Goal: Task Accomplishment & Management: Manage account settings

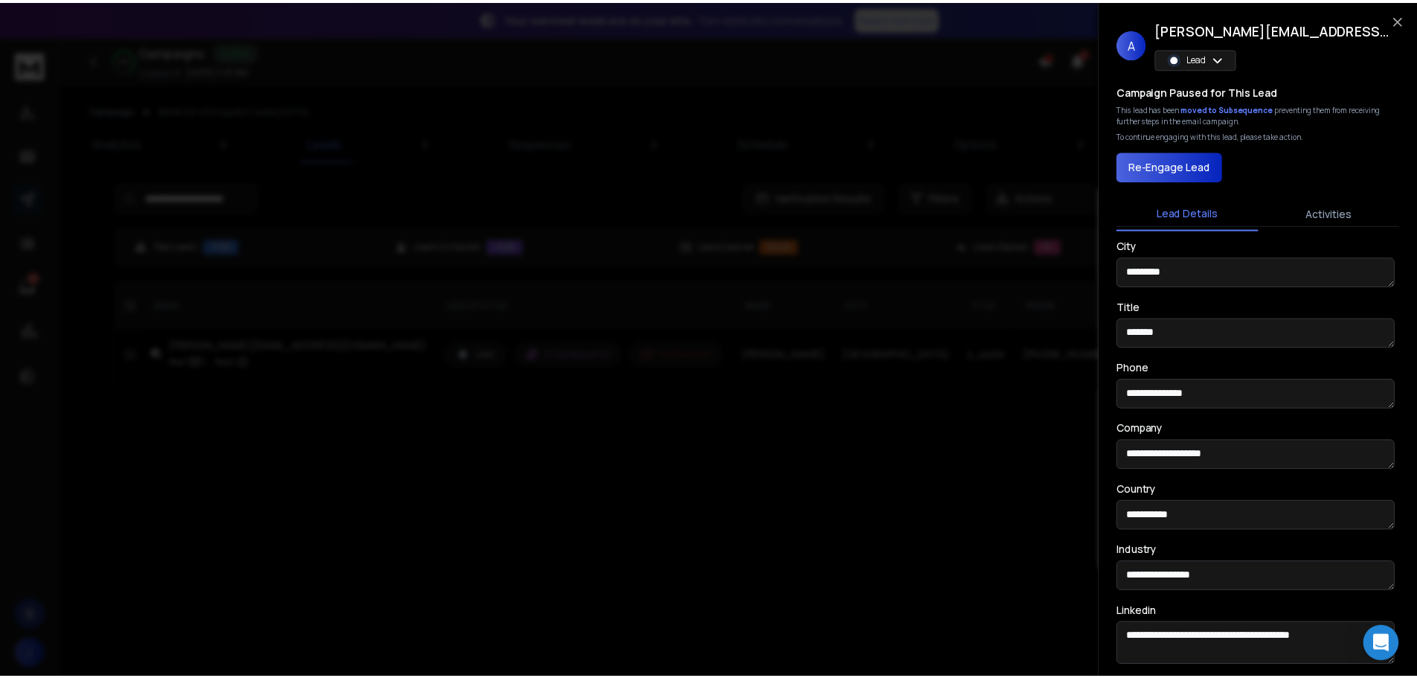
scroll to position [248, 0]
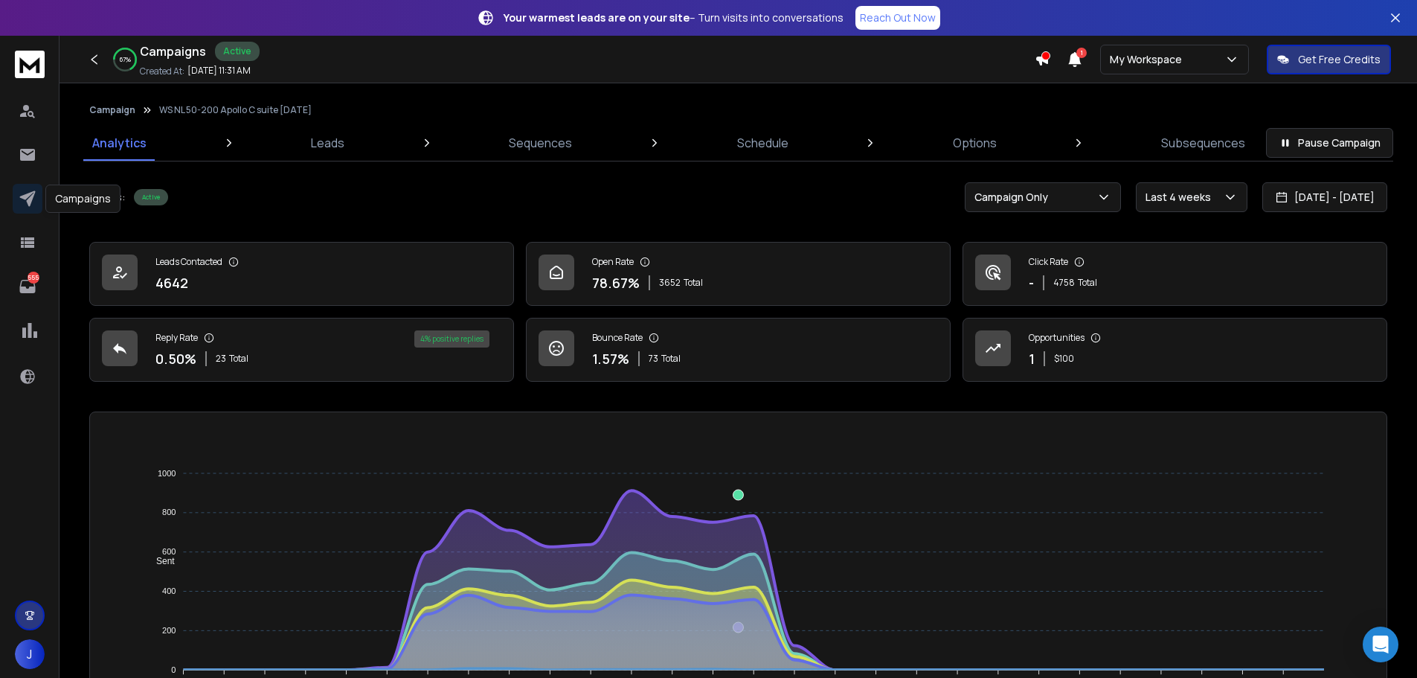
click at [30, 196] on icon at bounding box center [28, 199] width 18 height 18
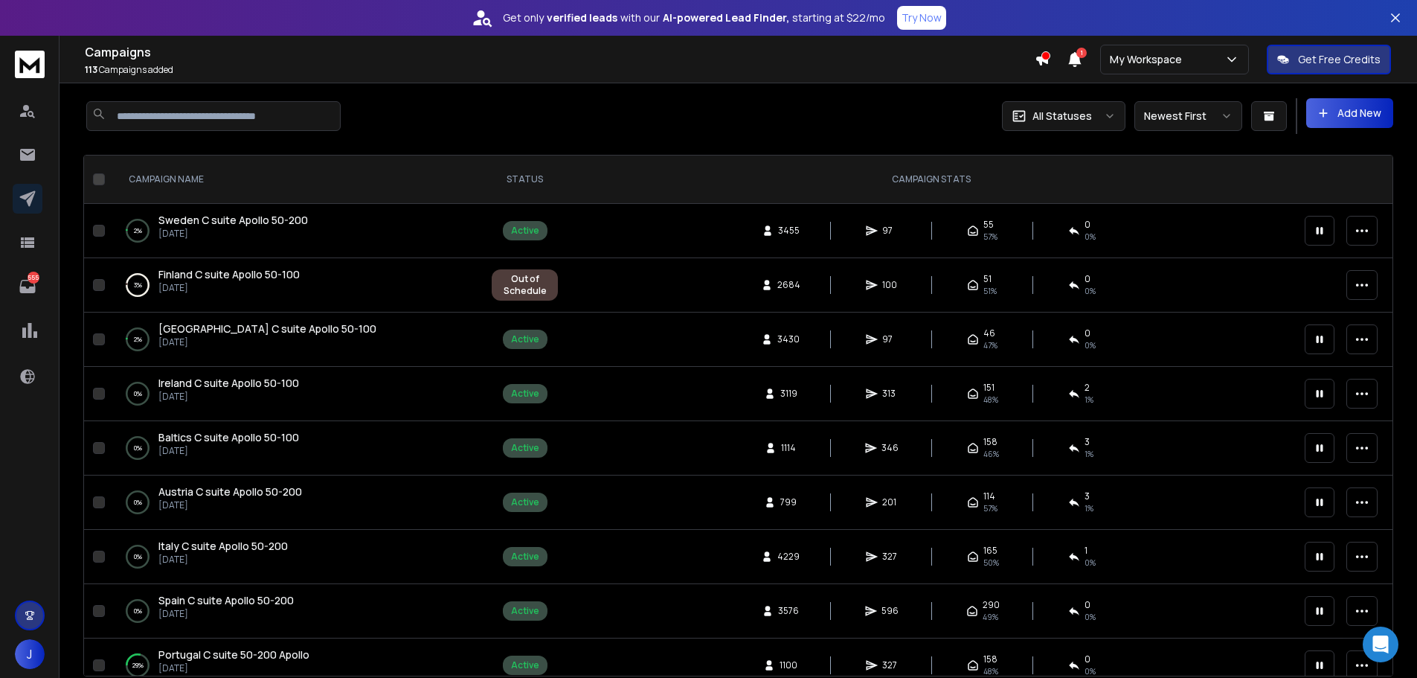
click at [240, 273] on span "Finland C suite Apollo 50-100" at bounding box center [228, 274] width 141 height 14
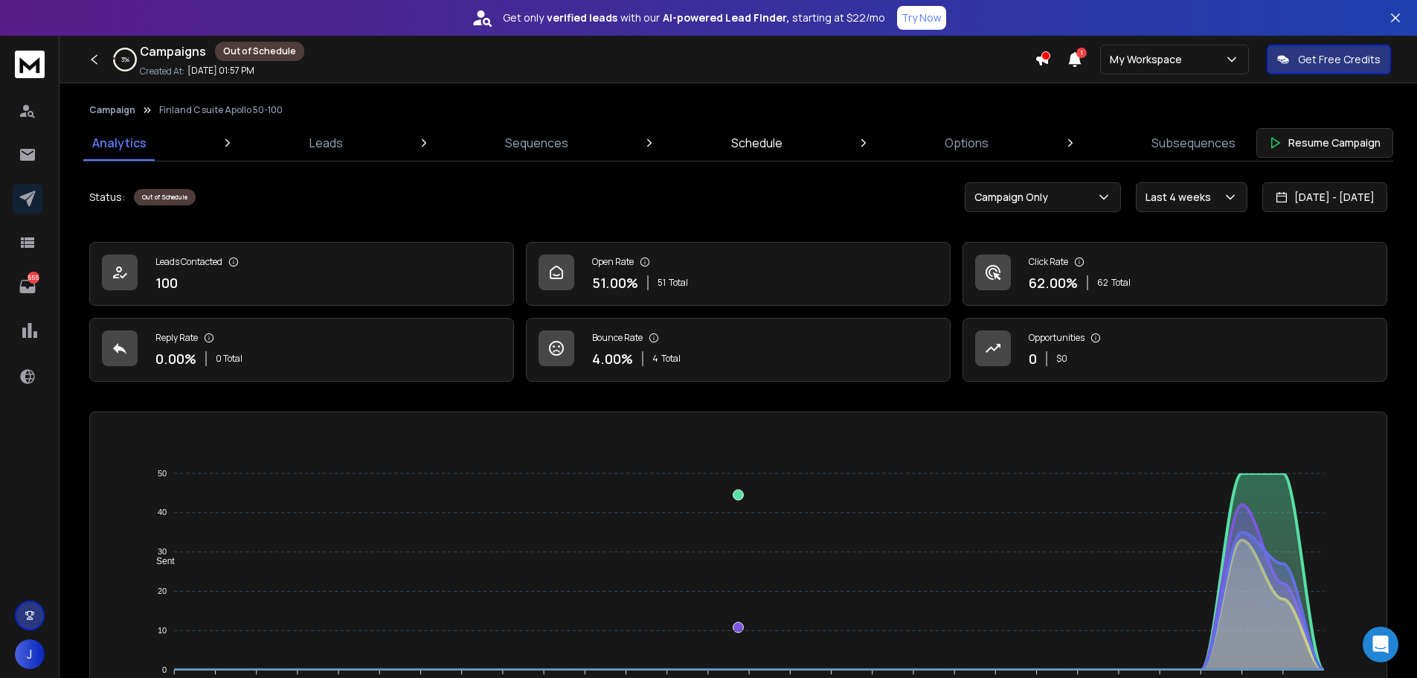
click at [778, 141] on p "Schedule" at bounding box center [756, 143] width 51 height 18
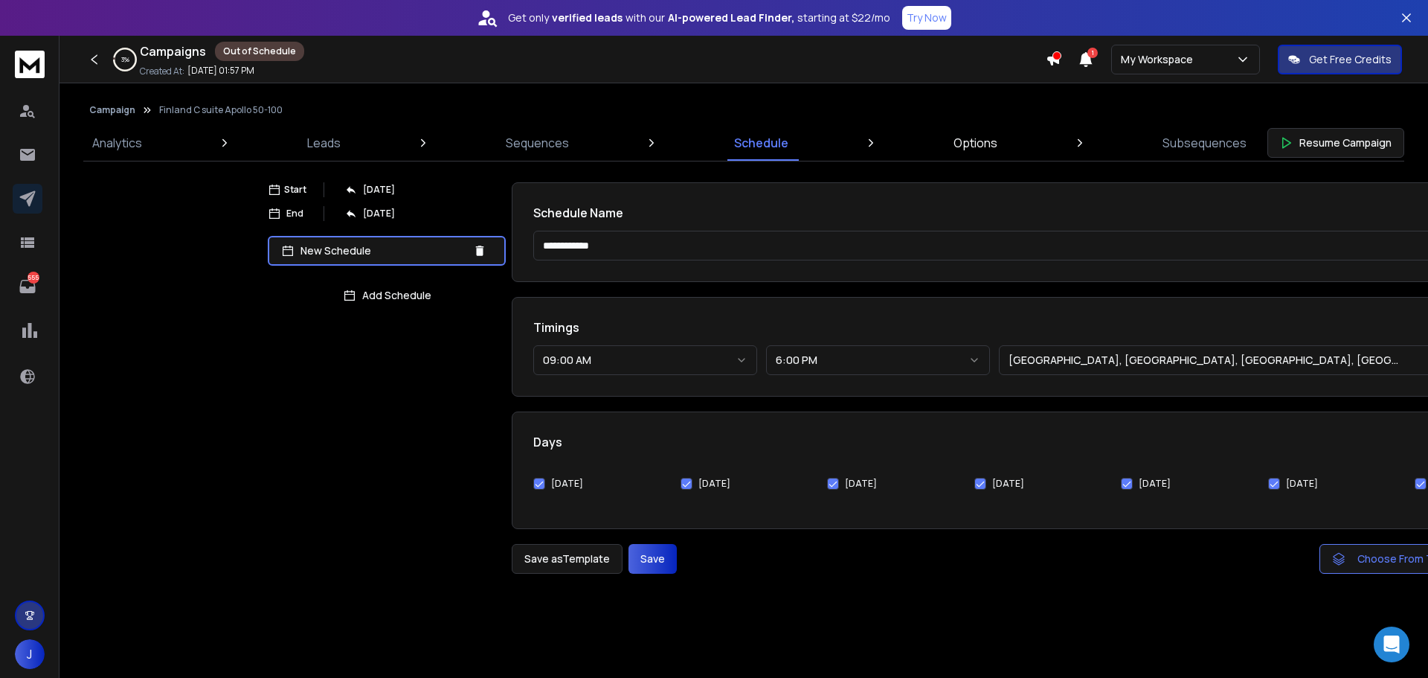
click at [983, 144] on p "Options" at bounding box center [976, 143] width 44 height 18
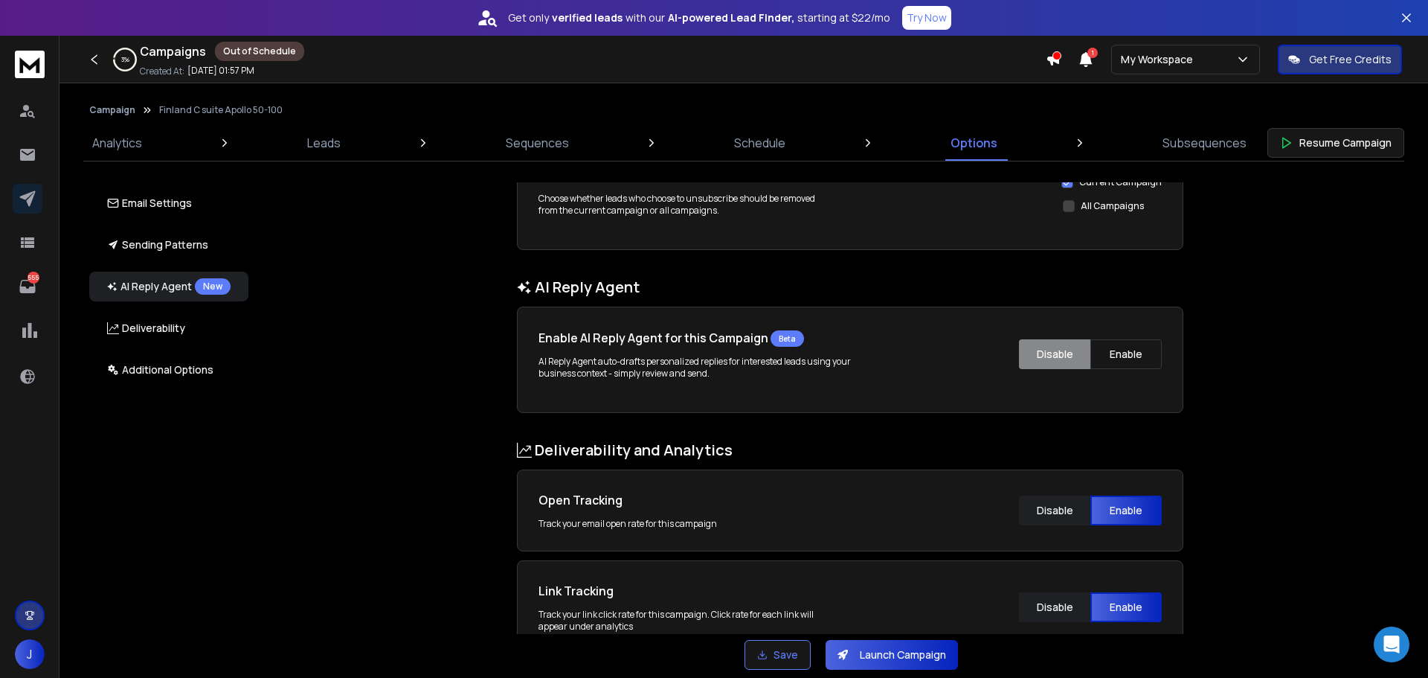
scroll to position [1413, 0]
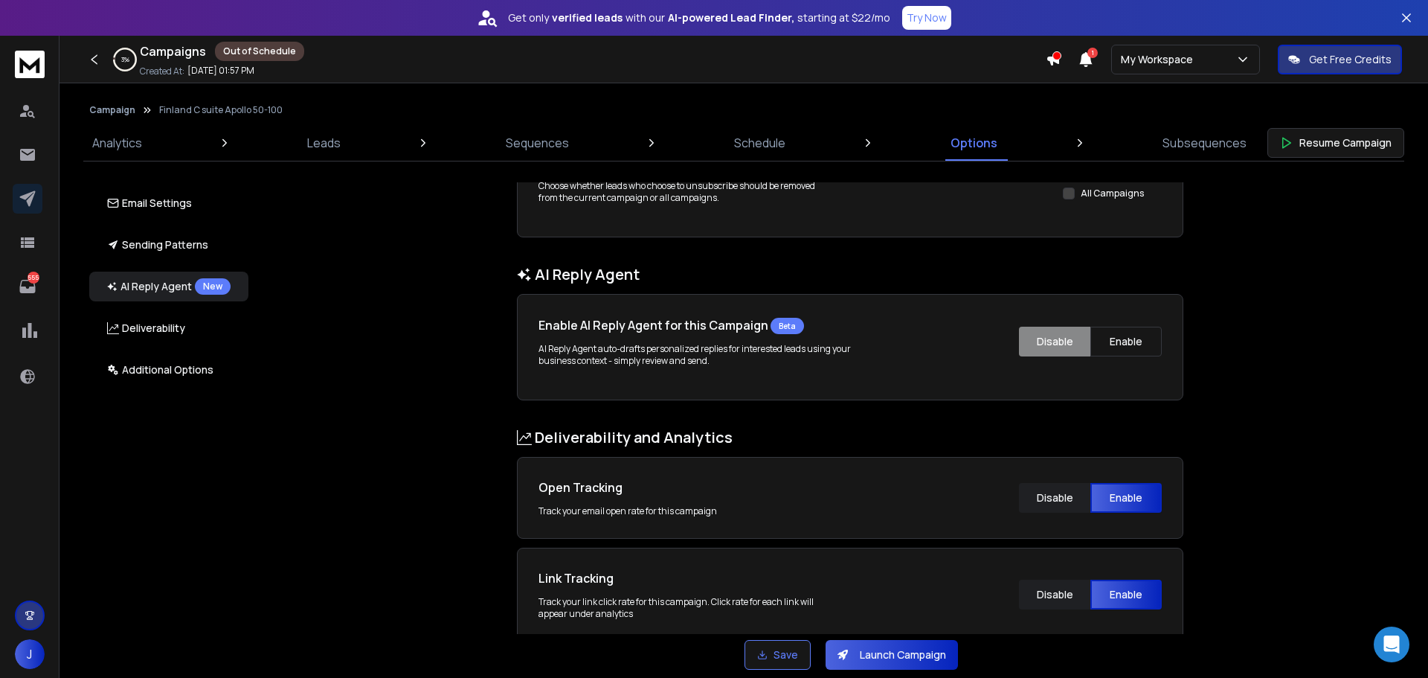
click at [873, 655] on button "Launch Campaign" at bounding box center [892, 655] width 132 height 30
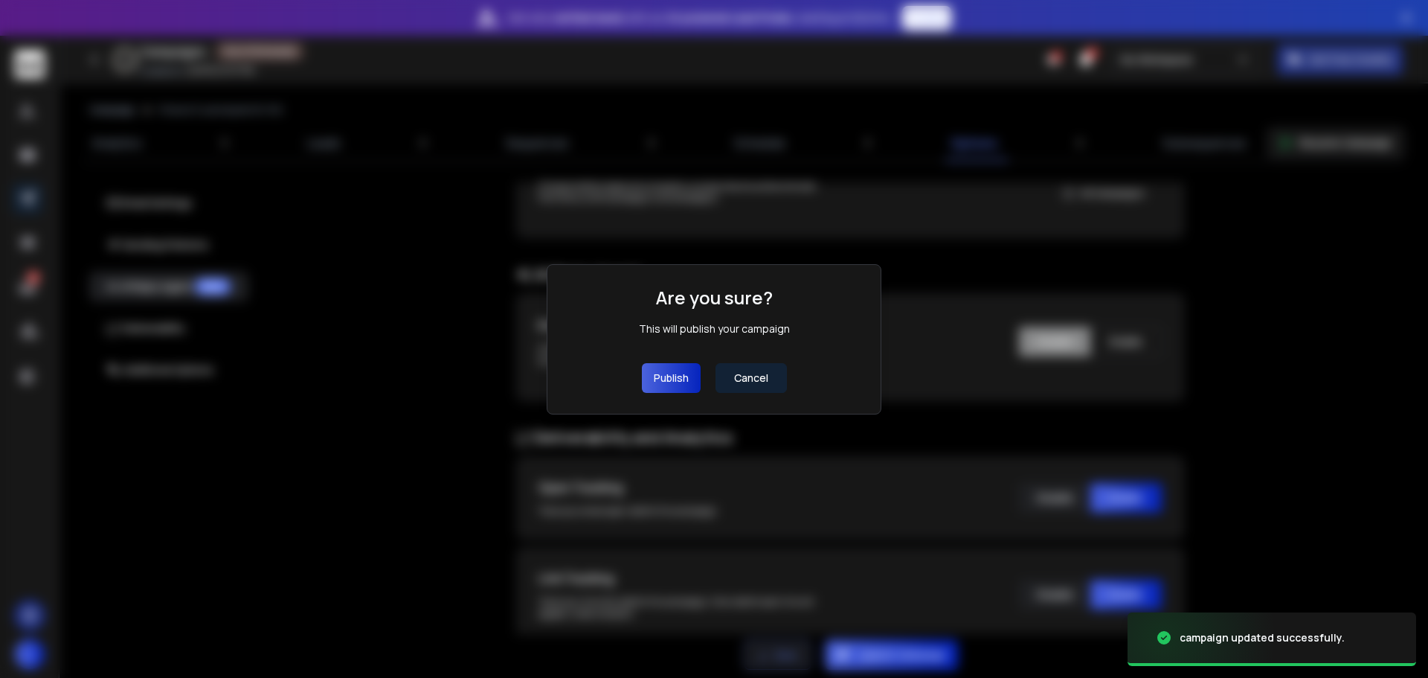
click at [669, 374] on button "Publish" at bounding box center [671, 378] width 59 height 30
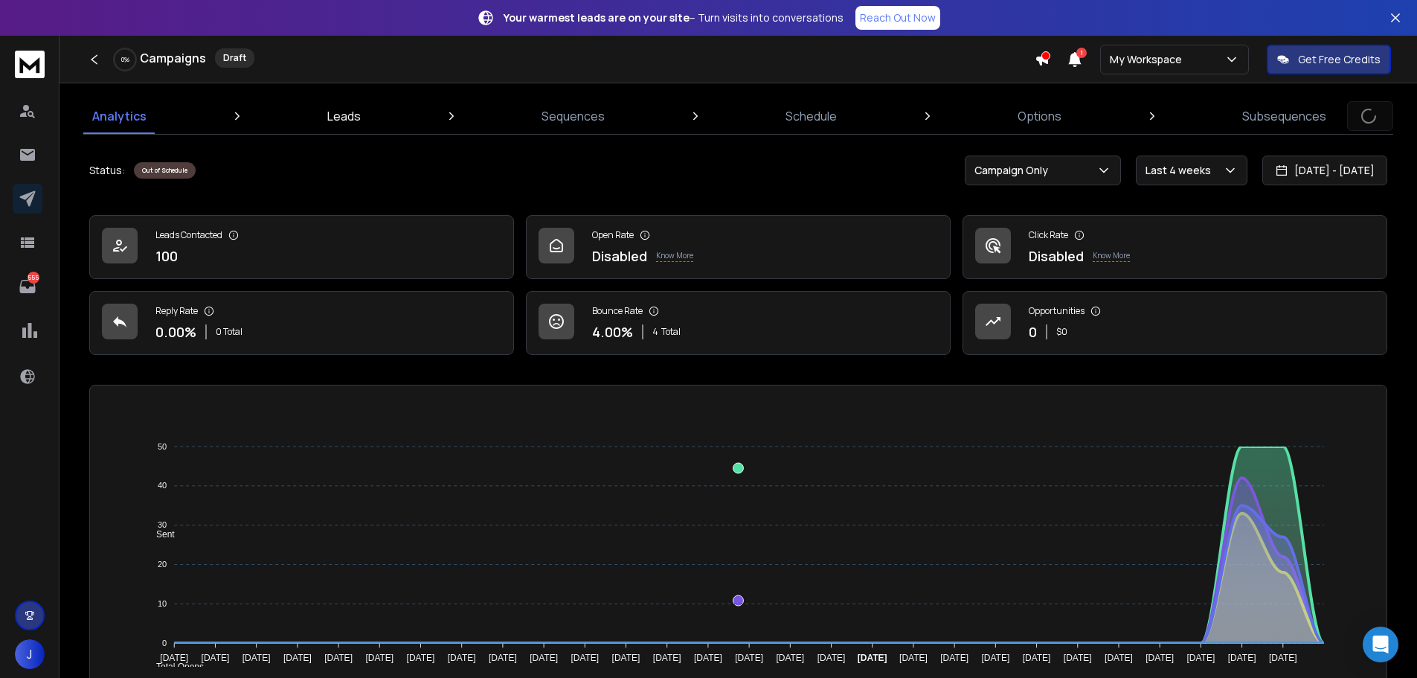
click at [333, 115] on p "Leads" at bounding box center [343, 116] width 33 height 18
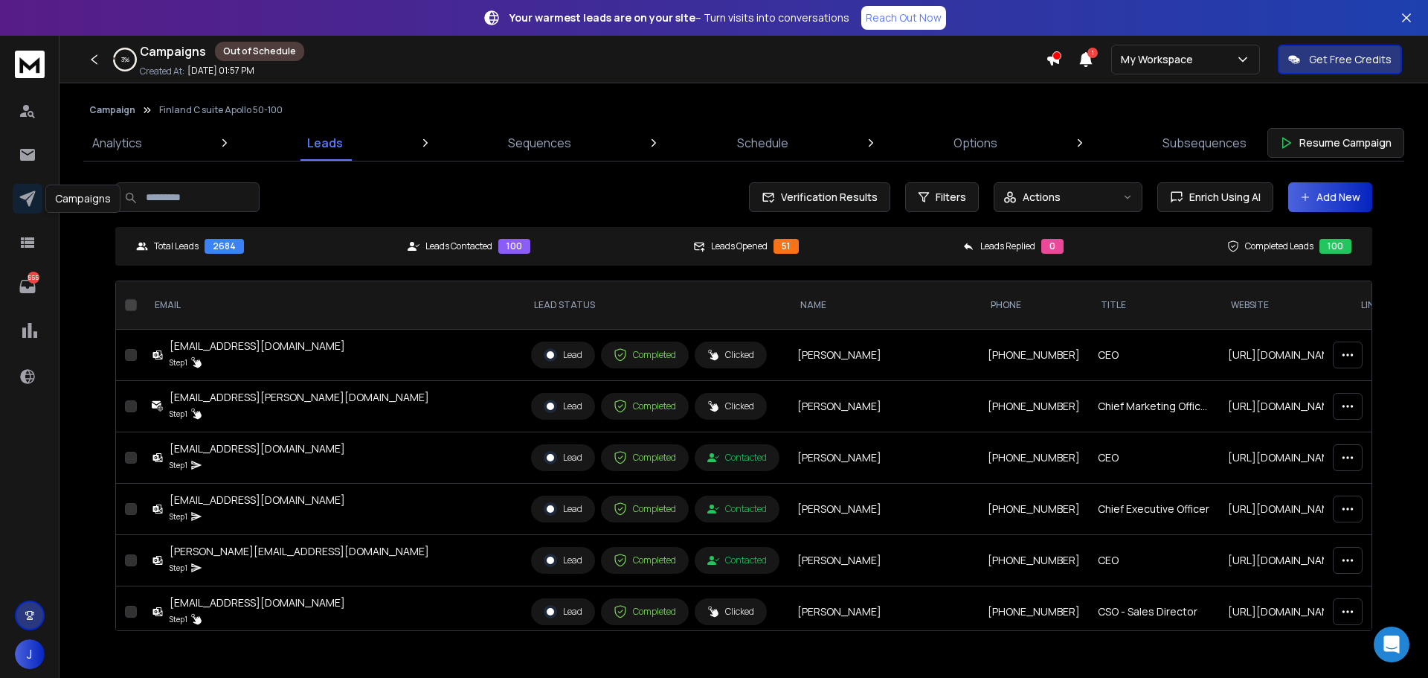
click at [33, 197] on icon at bounding box center [28, 199] width 18 height 18
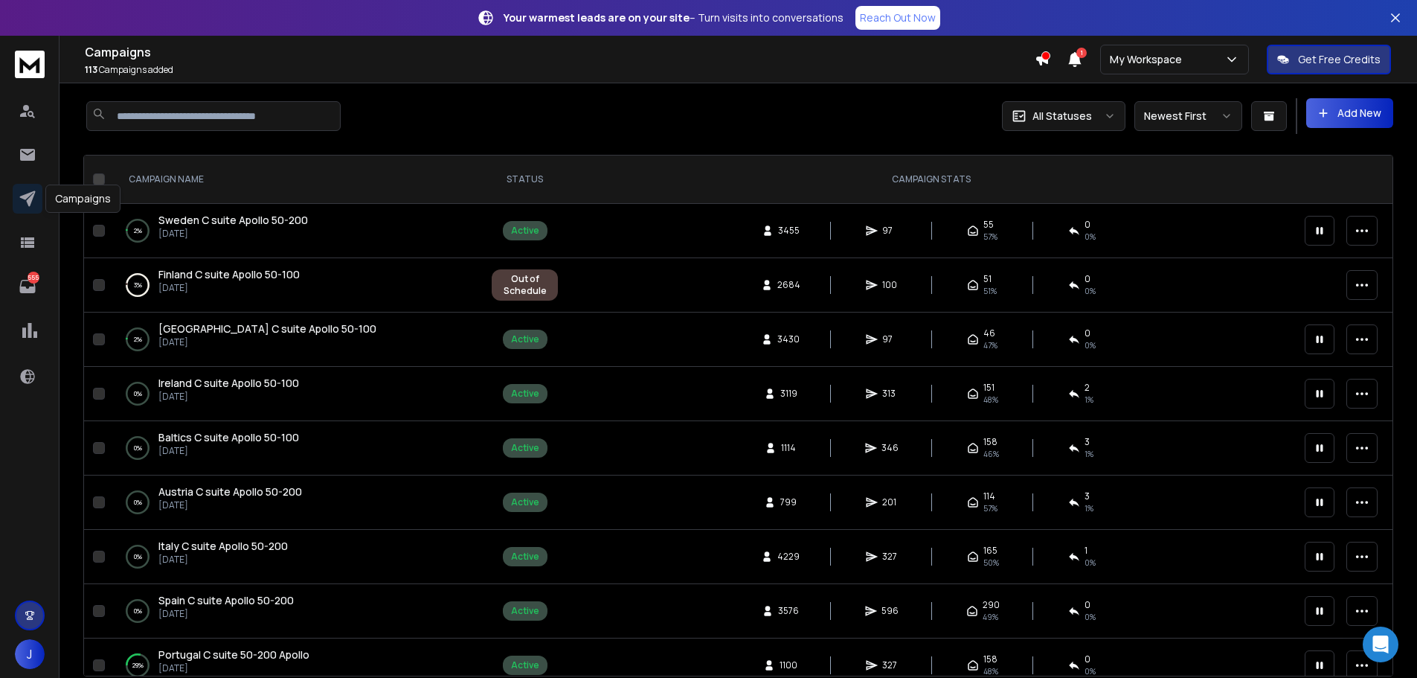
click at [368, 280] on div "3 % Finland C suite Apollo 50-100 4 days ago" at bounding box center [297, 285] width 342 height 36
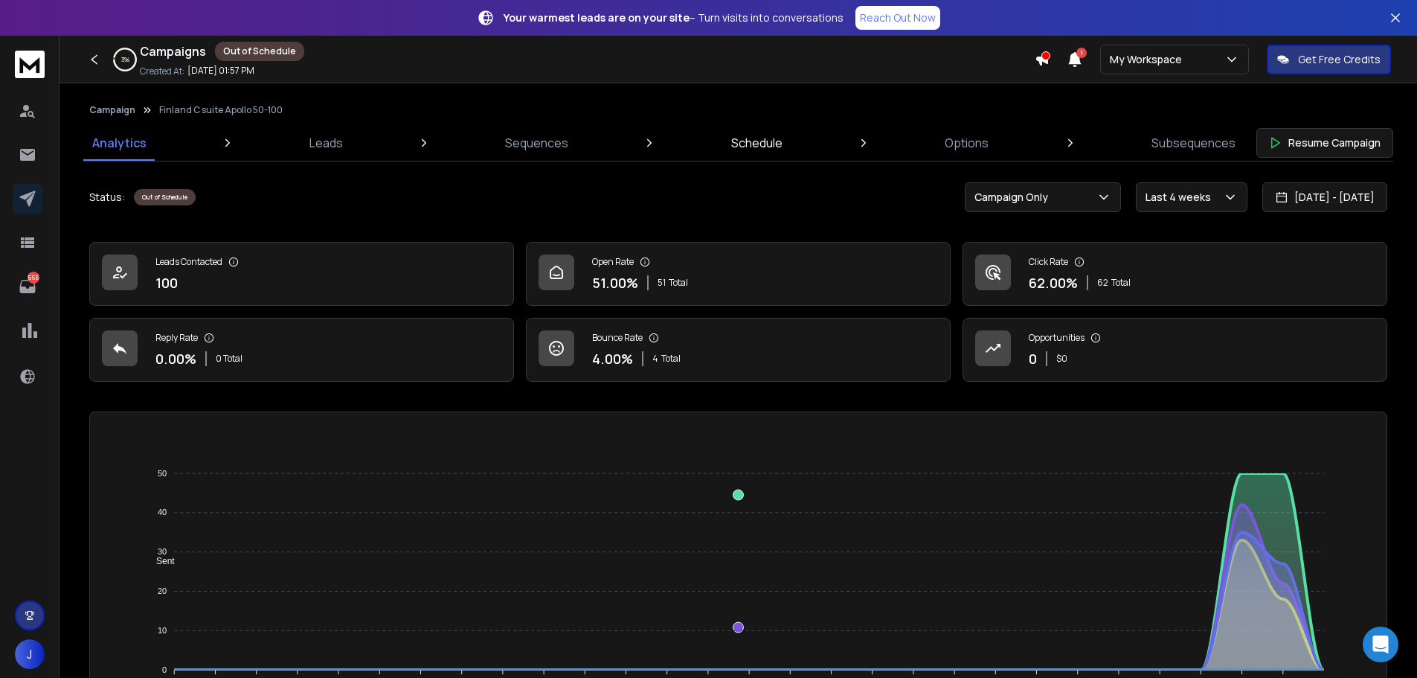
click at [771, 149] on p "Schedule" at bounding box center [756, 143] width 51 height 18
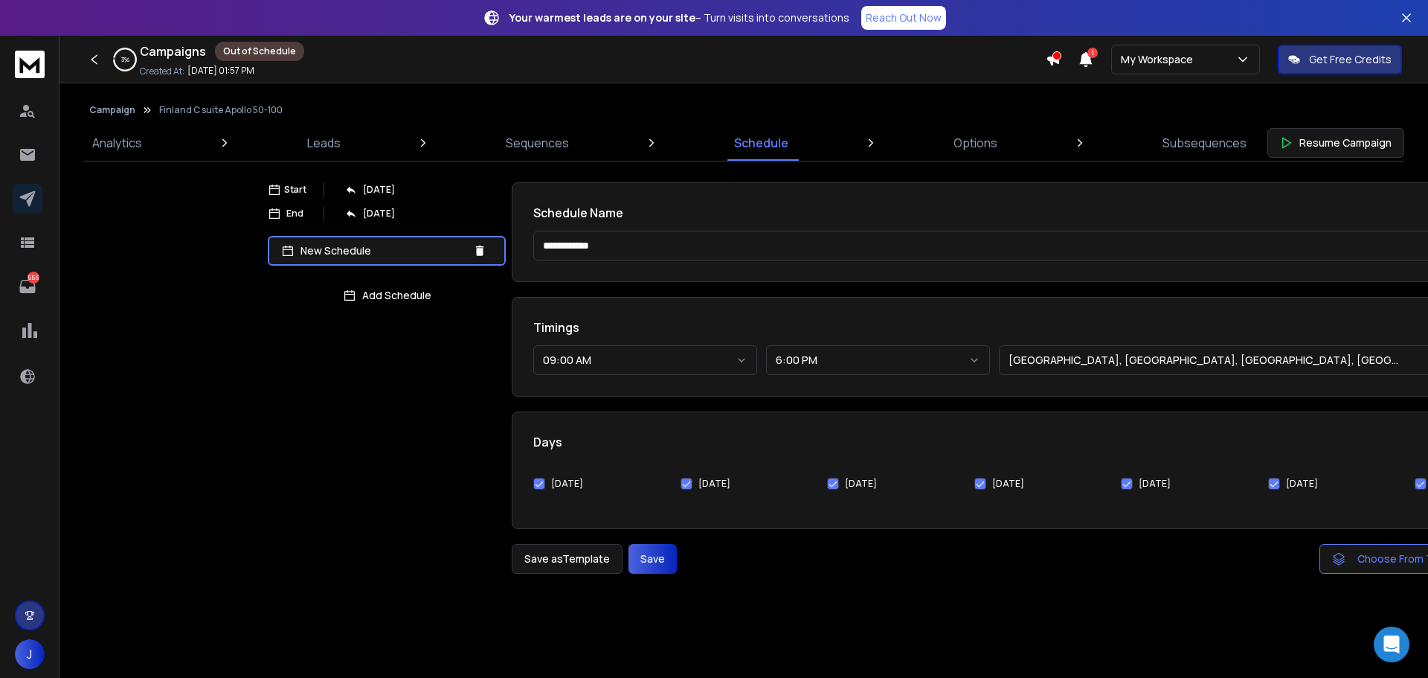
click at [649, 558] on button "Save" at bounding box center [653, 559] width 48 height 30
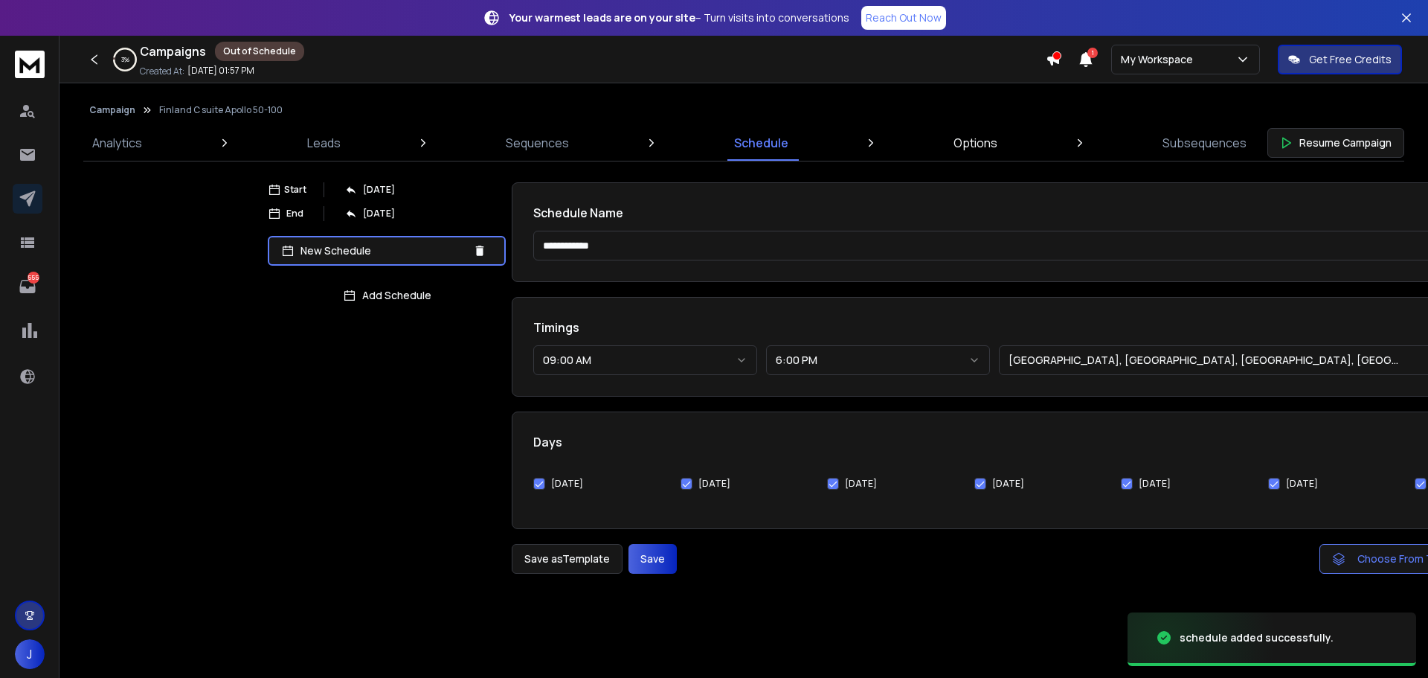
click at [977, 144] on p "Options" at bounding box center [976, 143] width 44 height 18
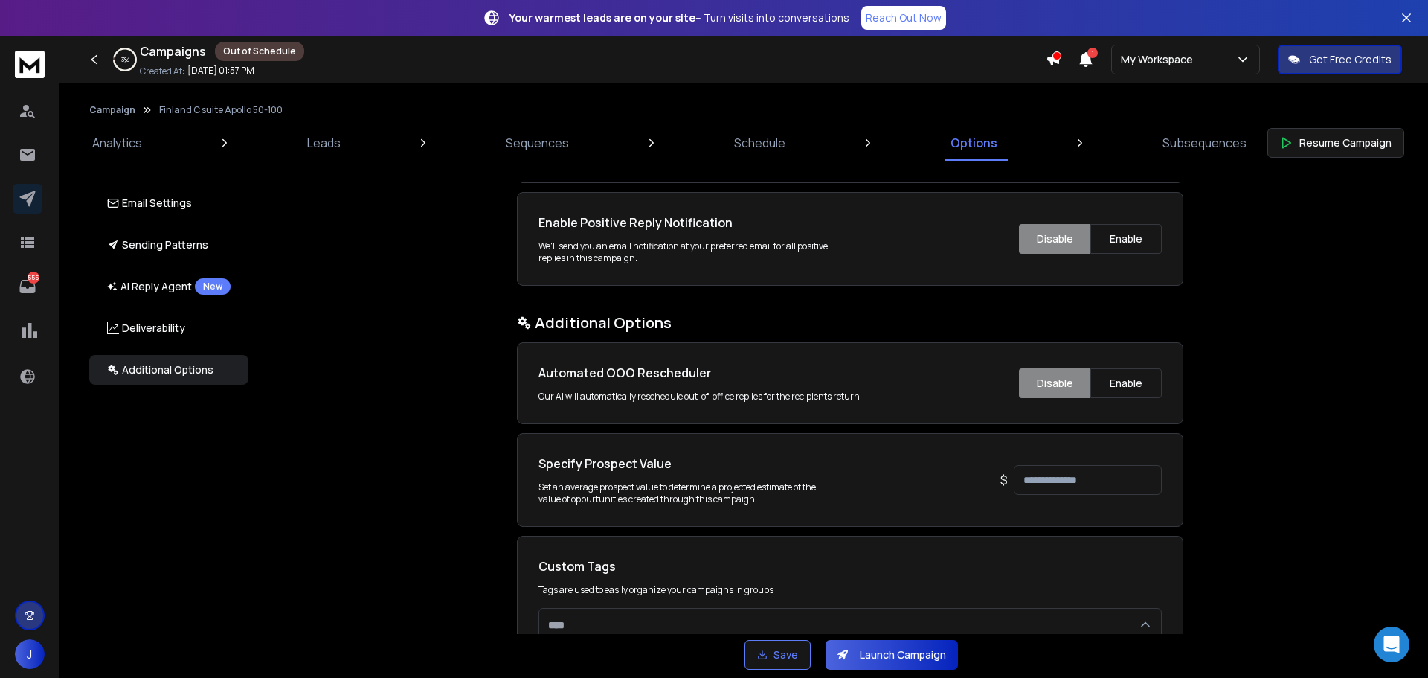
scroll to position [2858, 0]
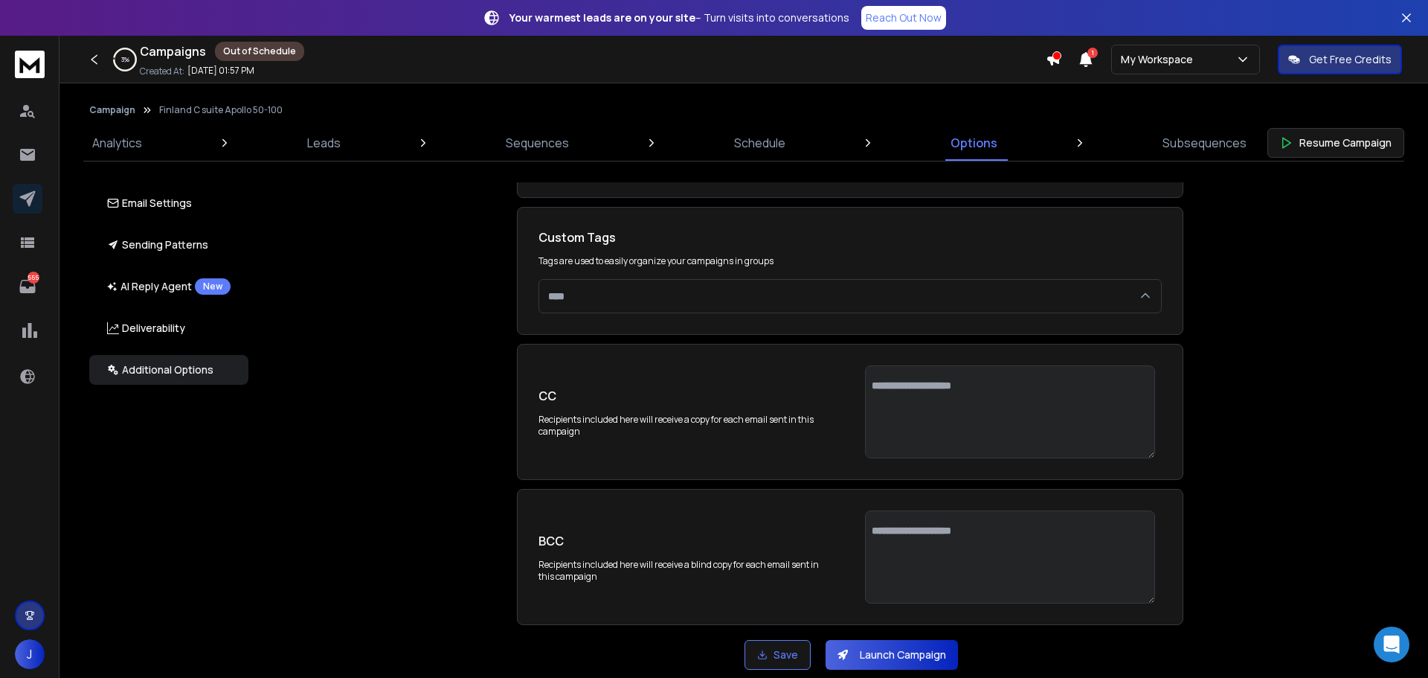
click at [908, 655] on button "Launch Campaign" at bounding box center [892, 655] width 132 height 30
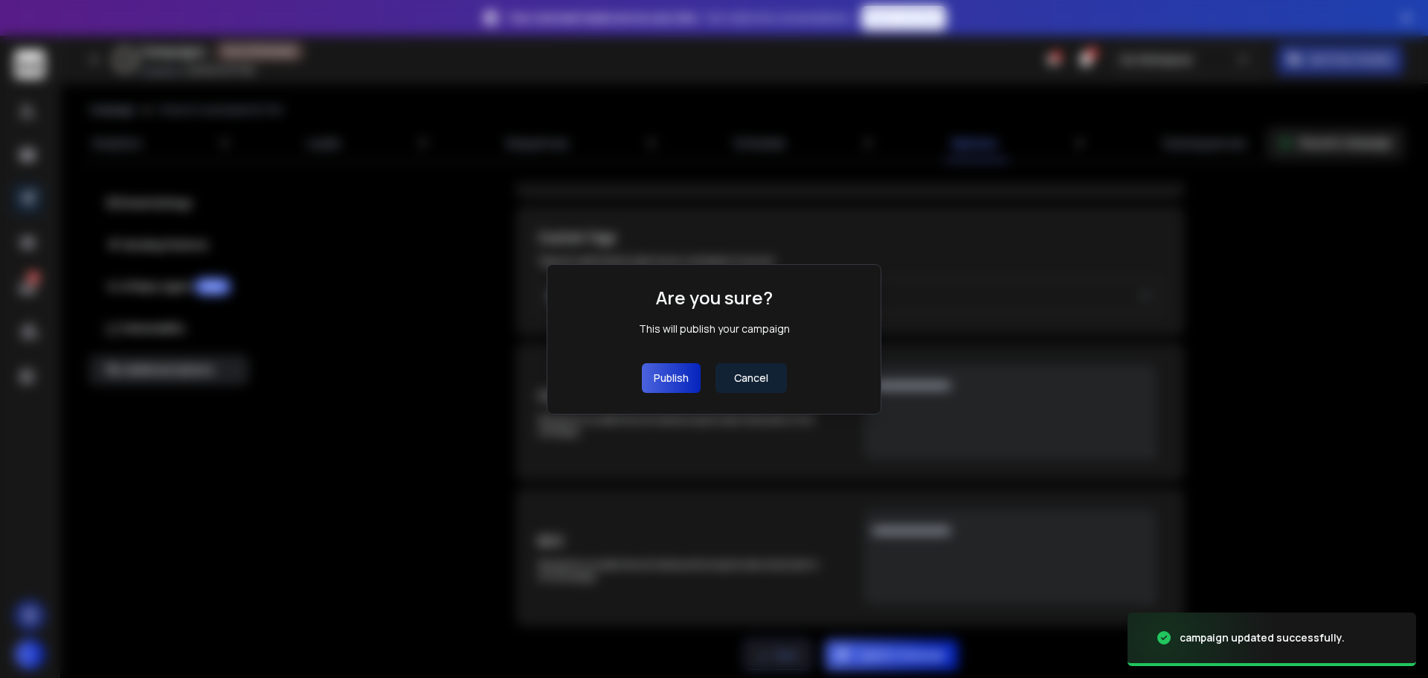
click at [663, 376] on button "Publish" at bounding box center [671, 378] width 59 height 30
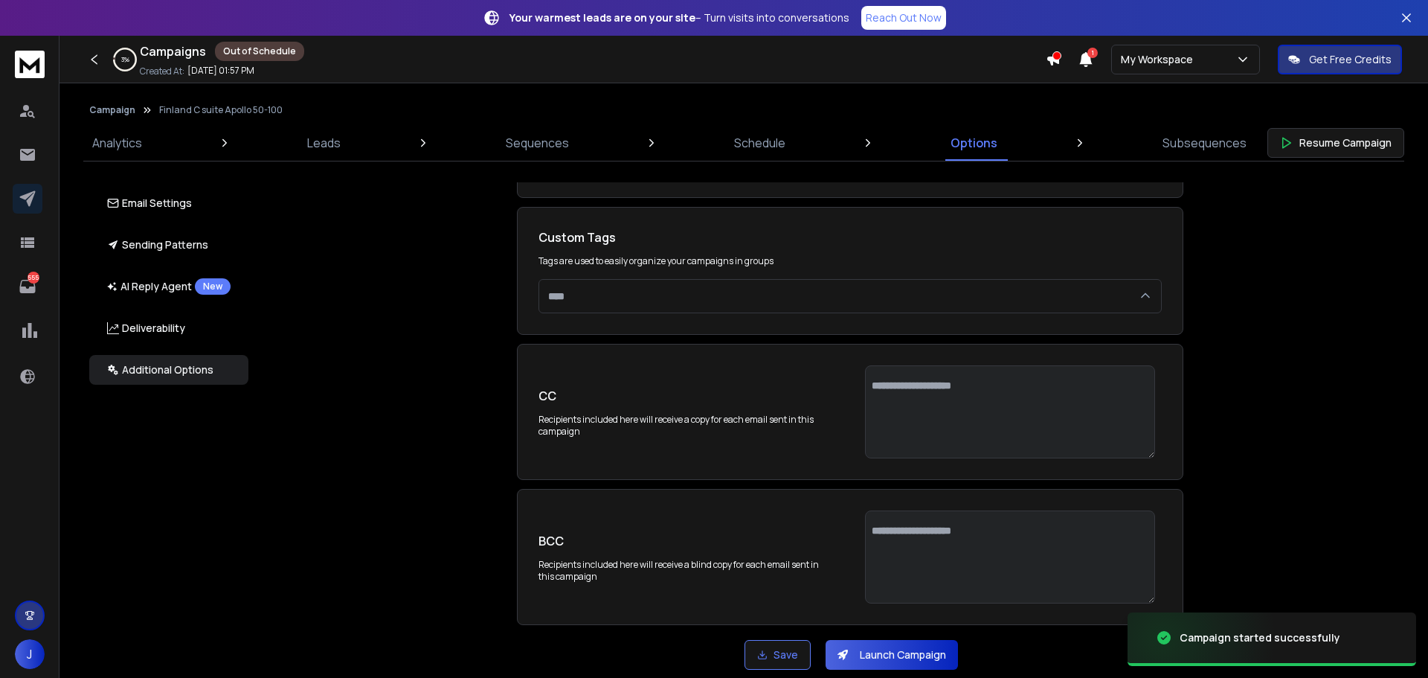
scroll to position [2821, 0]
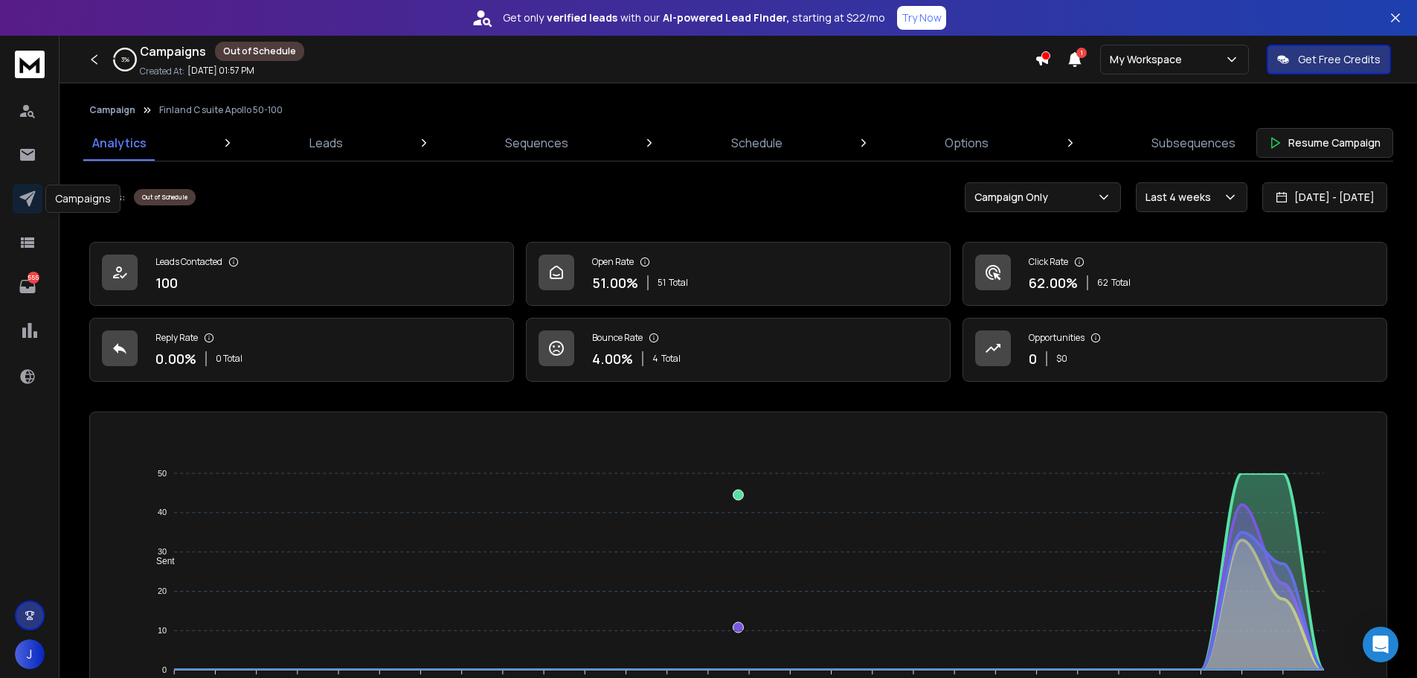
click at [25, 202] on icon at bounding box center [28, 199] width 18 height 18
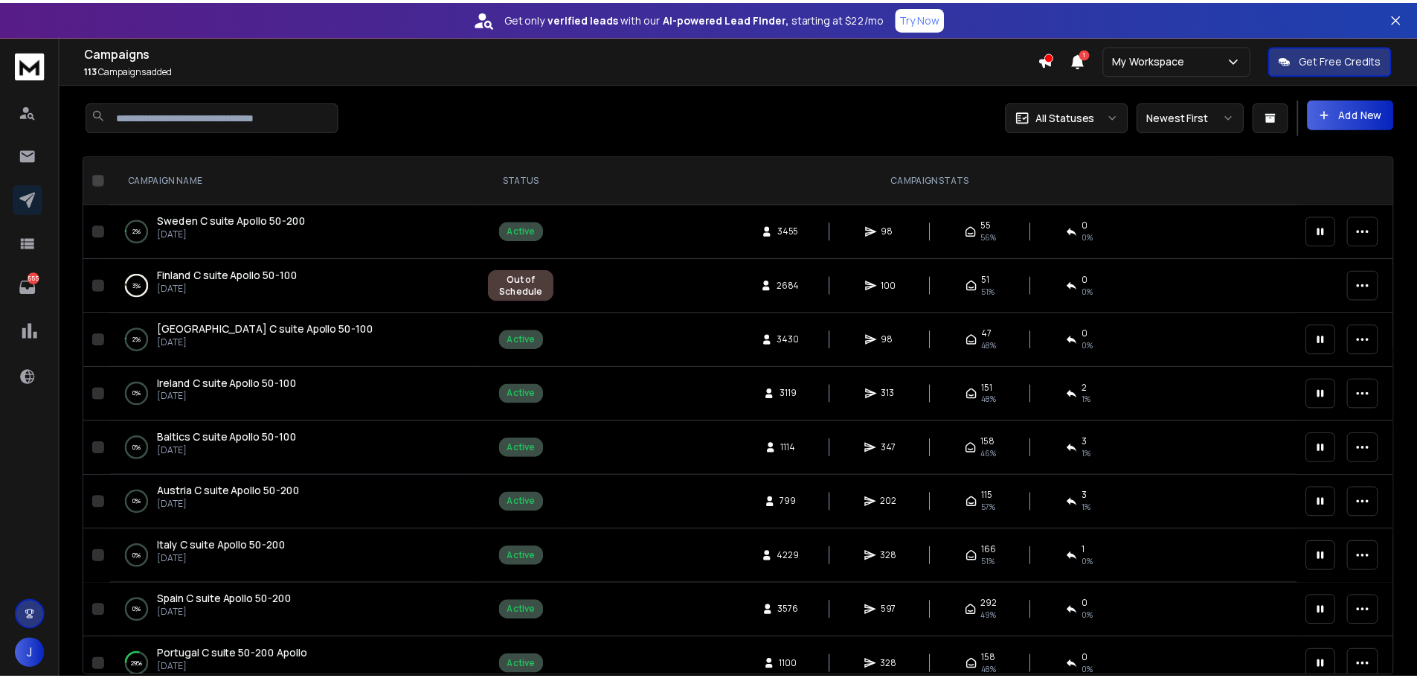
scroll to position [113, 0]
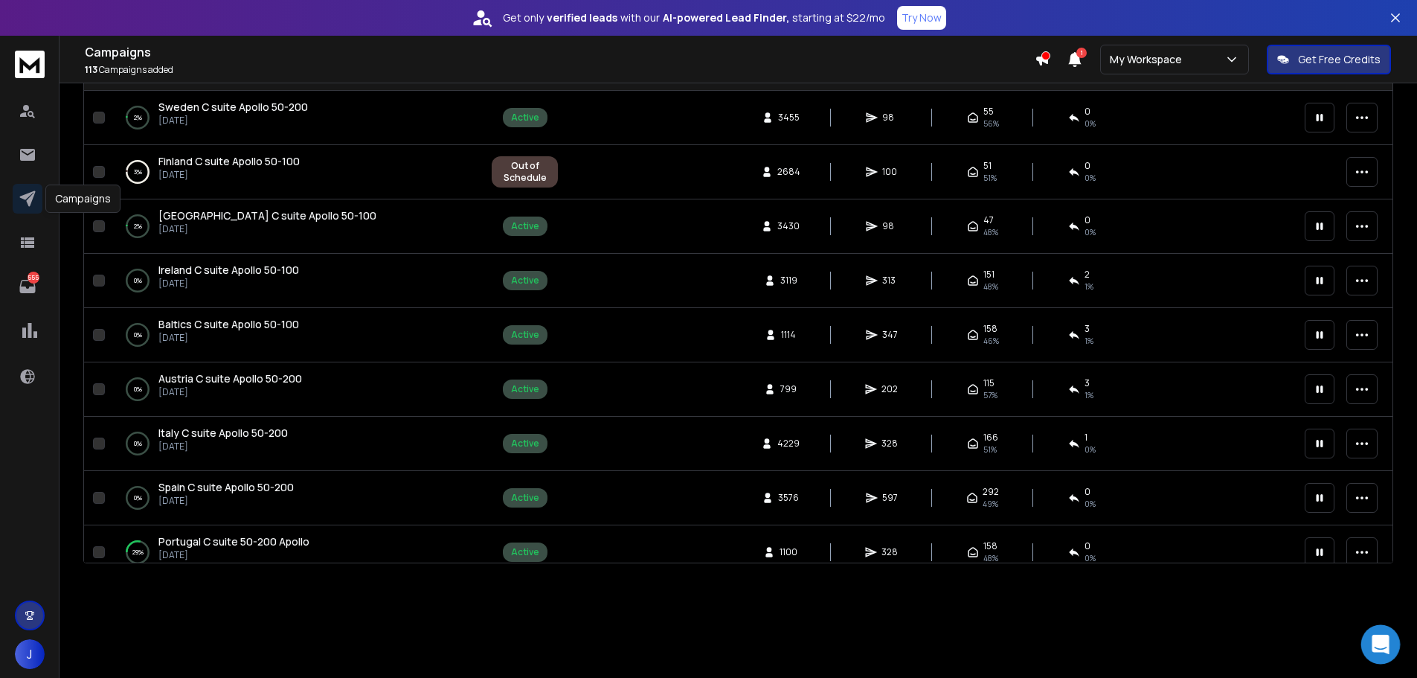
click at [1382, 644] on icon "Open Intercom Messenger" at bounding box center [1380, 644] width 17 height 19
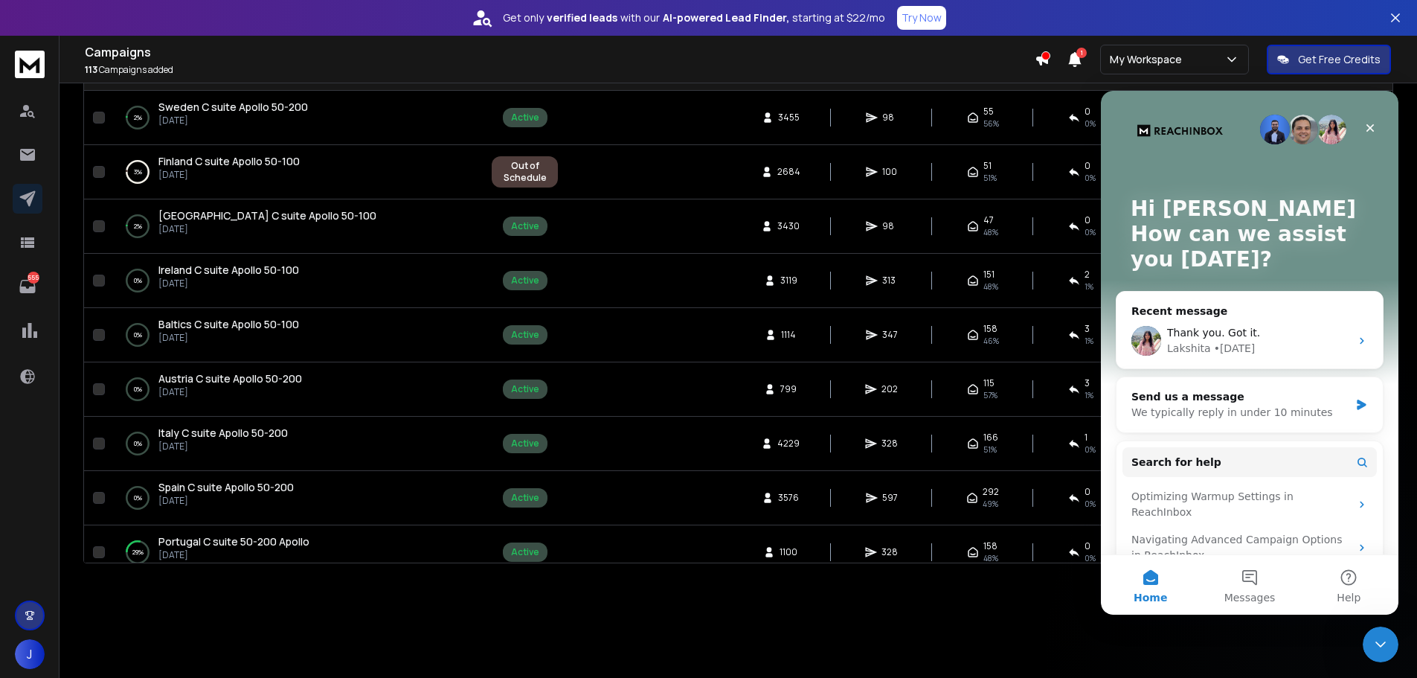
scroll to position [0, 0]
click at [1251, 588] on button "Messages" at bounding box center [1249, 585] width 99 height 60
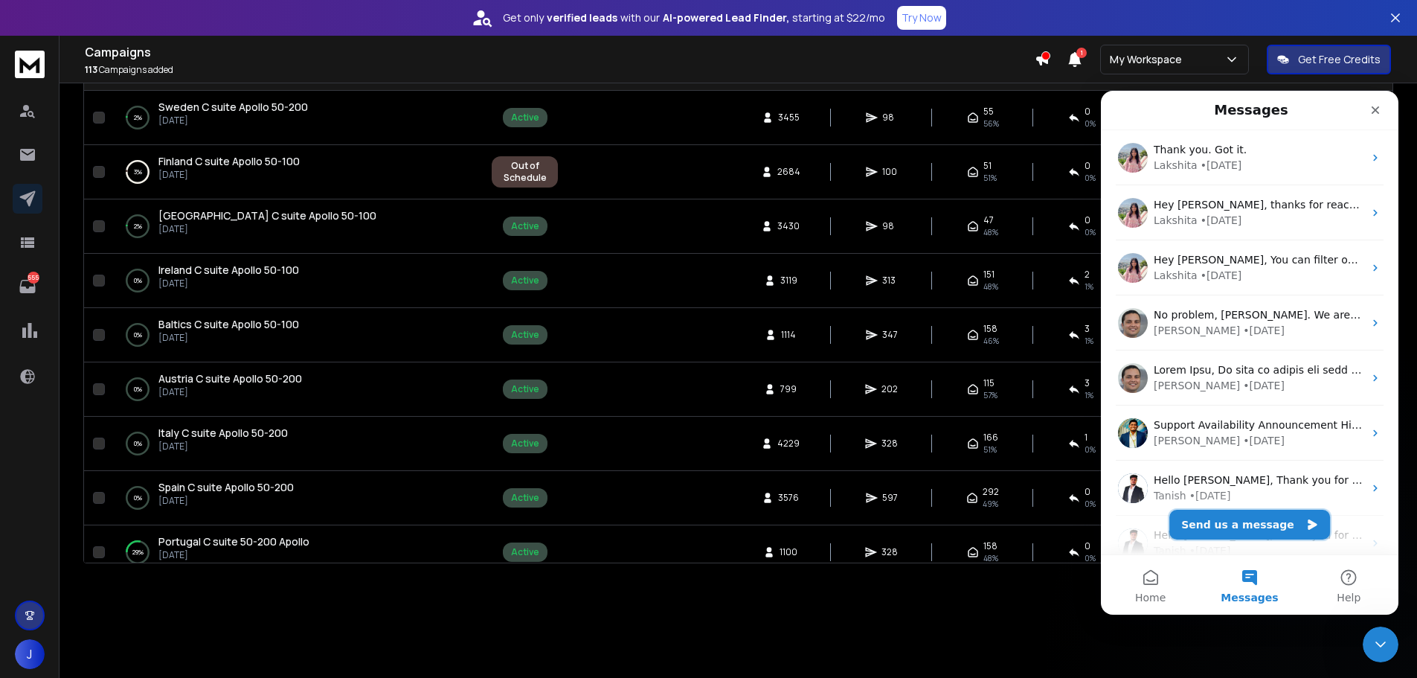
click at [1241, 523] on button "Send us a message" at bounding box center [1249, 525] width 161 height 30
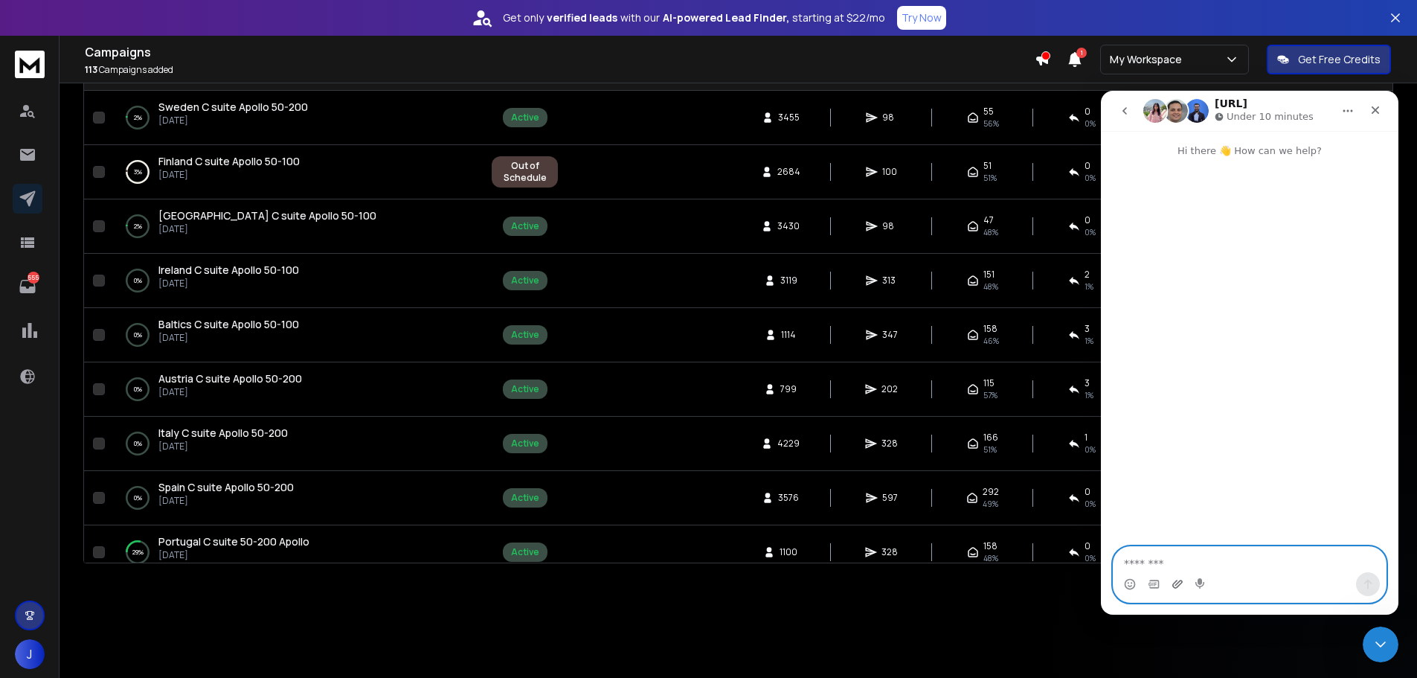
click at [1175, 585] on icon "Upload attachment" at bounding box center [1177, 583] width 10 height 8
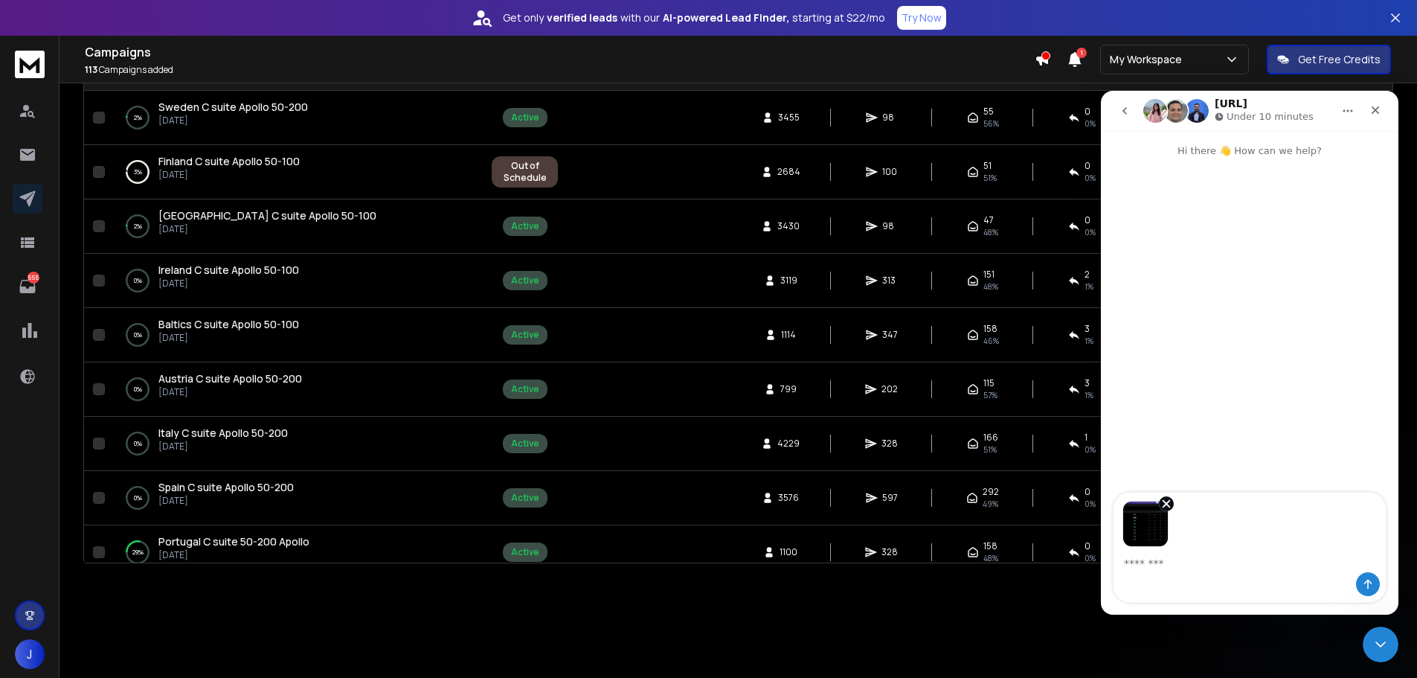
click at [1154, 567] on textarea "Message…" at bounding box center [1250, 559] width 272 height 25
drag, startPoint x: 308, startPoint y: 158, endPoint x: 174, endPoint y: 153, distance: 134.0
click at [159, 161] on div "3 % Finland C suite Apollo 50-100 4 days ago" at bounding box center [297, 172] width 342 height 36
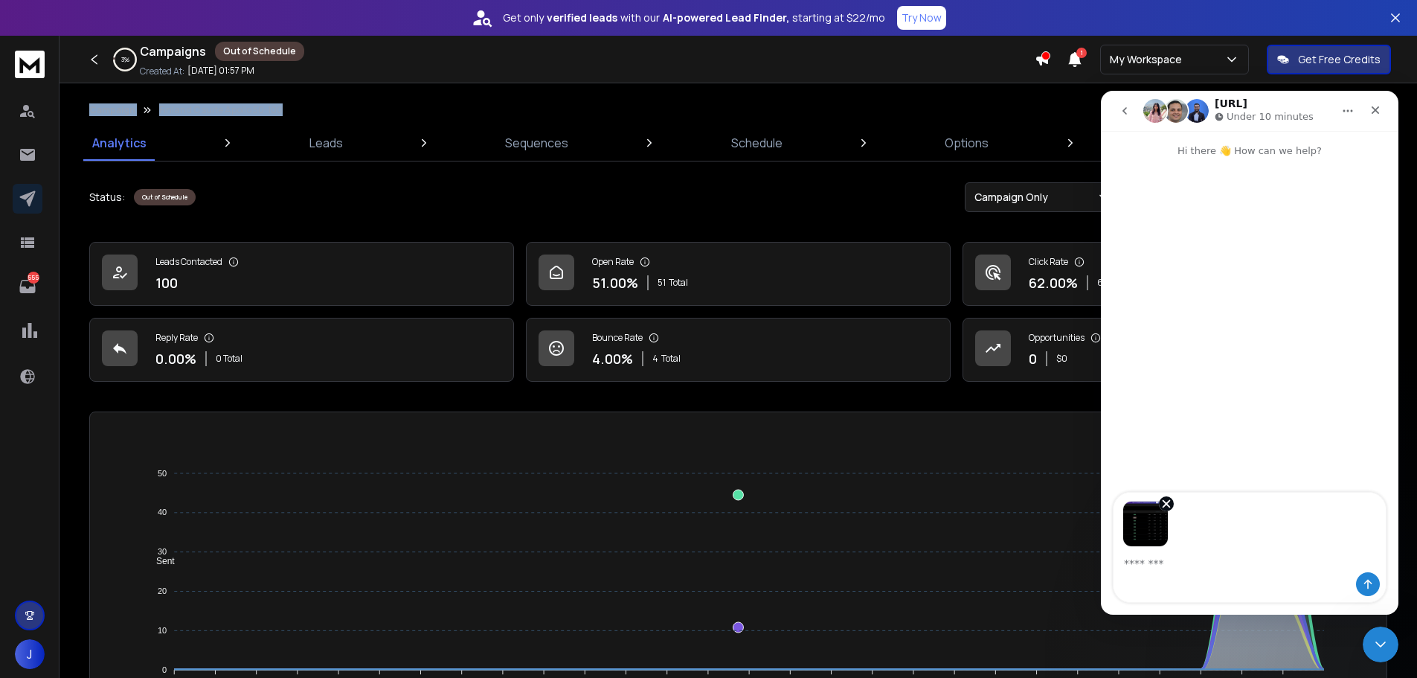
drag, startPoint x: 285, startPoint y: 109, endPoint x: 86, endPoint y: 112, distance: 199.4
click at [86, 112] on div "Campaign Finland C suite Apollo 50-100" at bounding box center [738, 110] width 1310 height 24
copy div "Campaign Finland C suite Apollo 50-100"
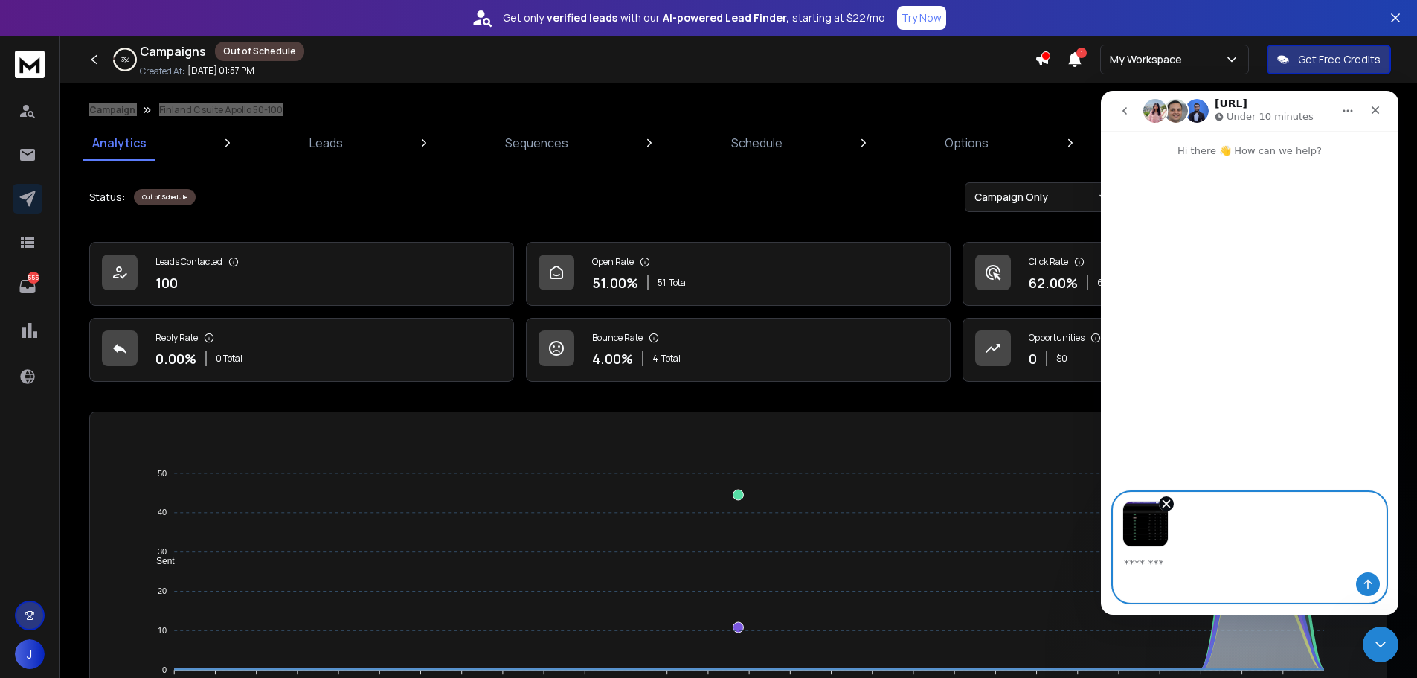
click at [1177, 566] on textarea "Message…" at bounding box center [1250, 559] width 272 height 25
paste textarea "**********"
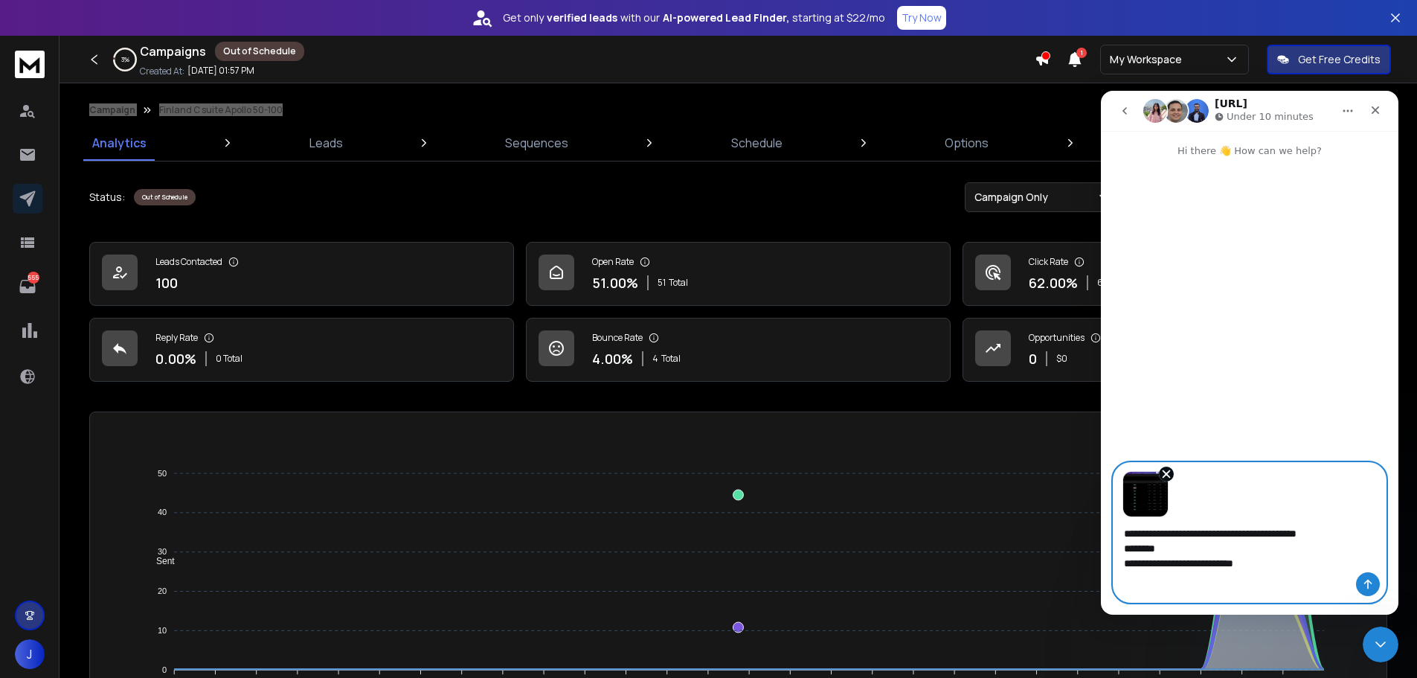
type textarea "**********"
click at [1364, 583] on icon "Send a message…" at bounding box center [1368, 584] width 12 height 12
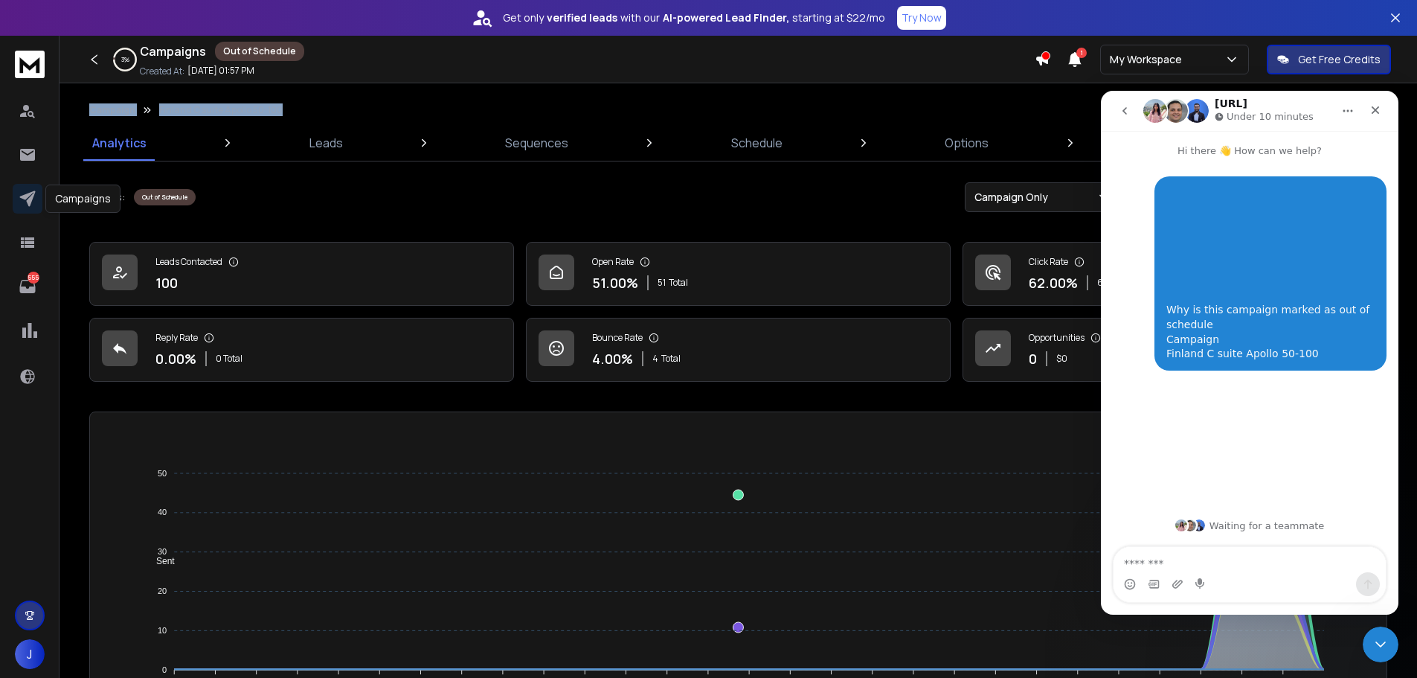
click at [28, 192] on icon at bounding box center [28, 199] width 18 height 18
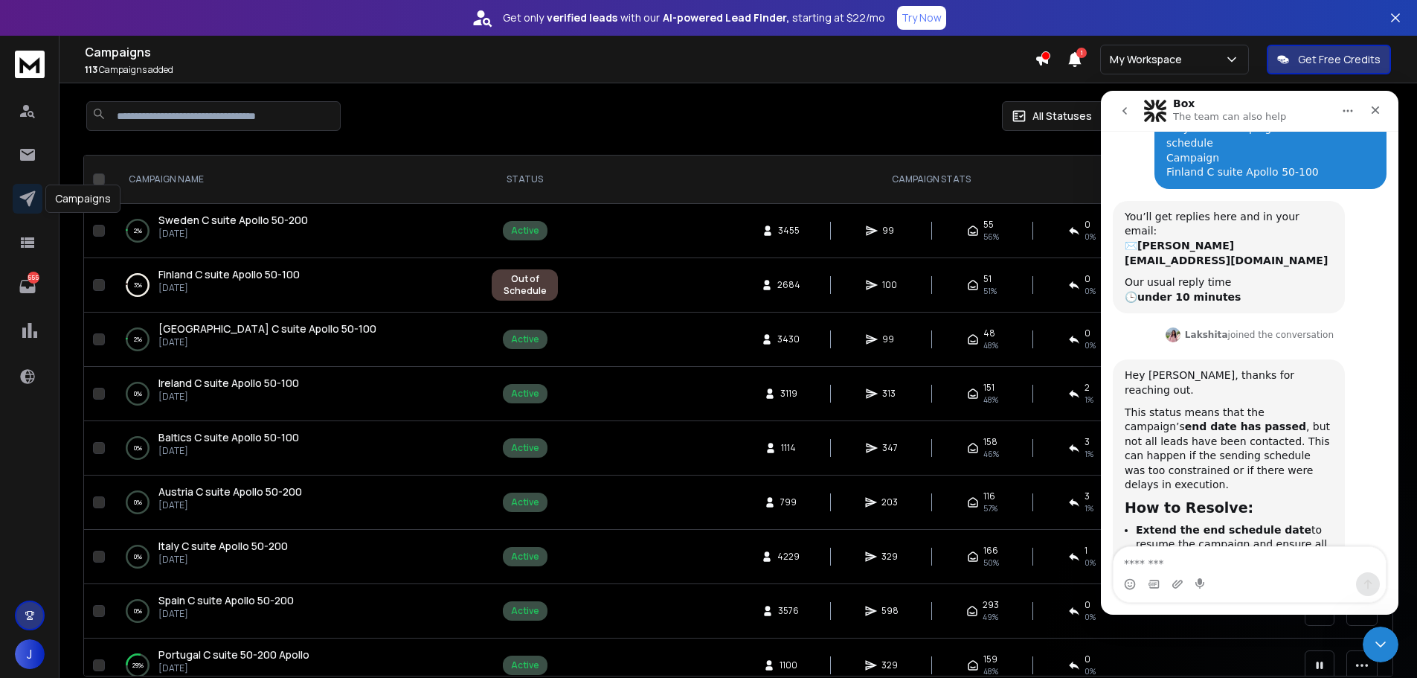
click at [267, 274] on span "Finland C suite Apollo 50-100" at bounding box center [228, 274] width 141 height 14
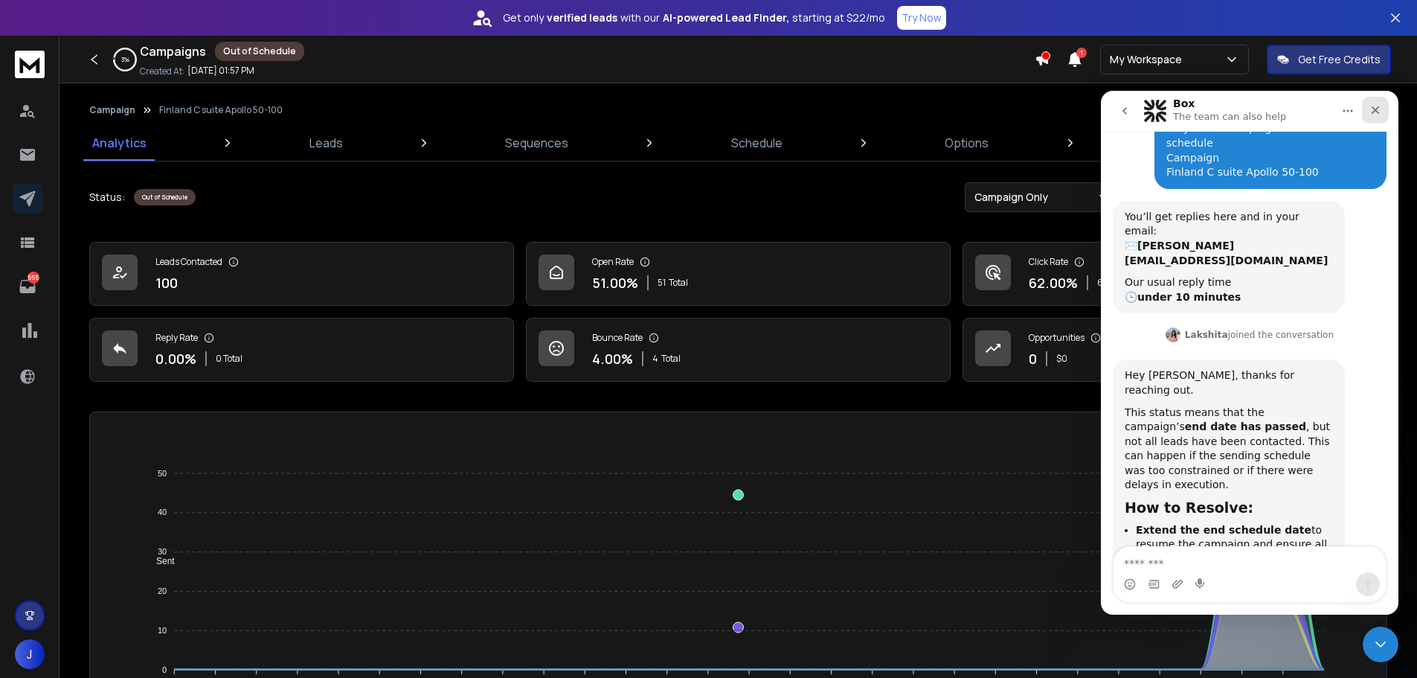
click at [1376, 108] on icon "Close" at bounding box center [1375, 110] width 12 height 12
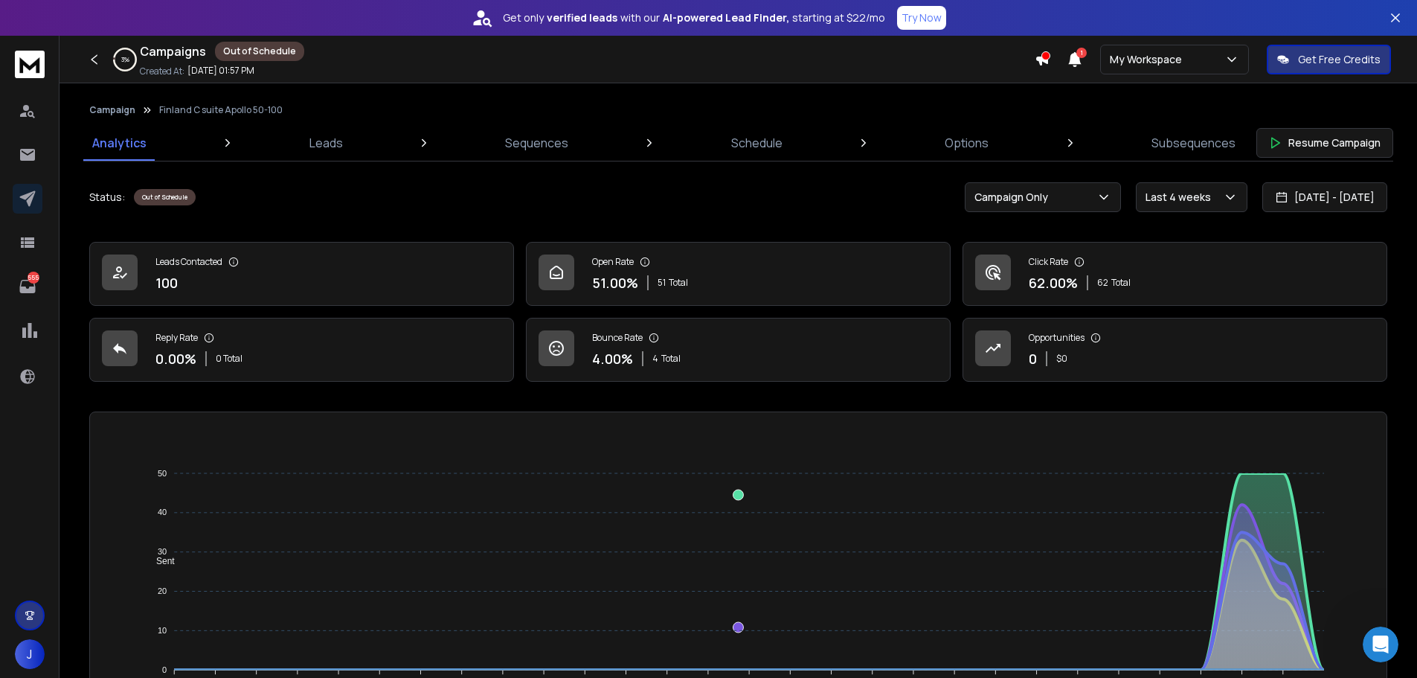
scroll to position [182, 0]
click at [1303, 199] on button "15 Aug 2025 - 12 Sep 2025" at bounding box center [1324, 197] width 125 height 30
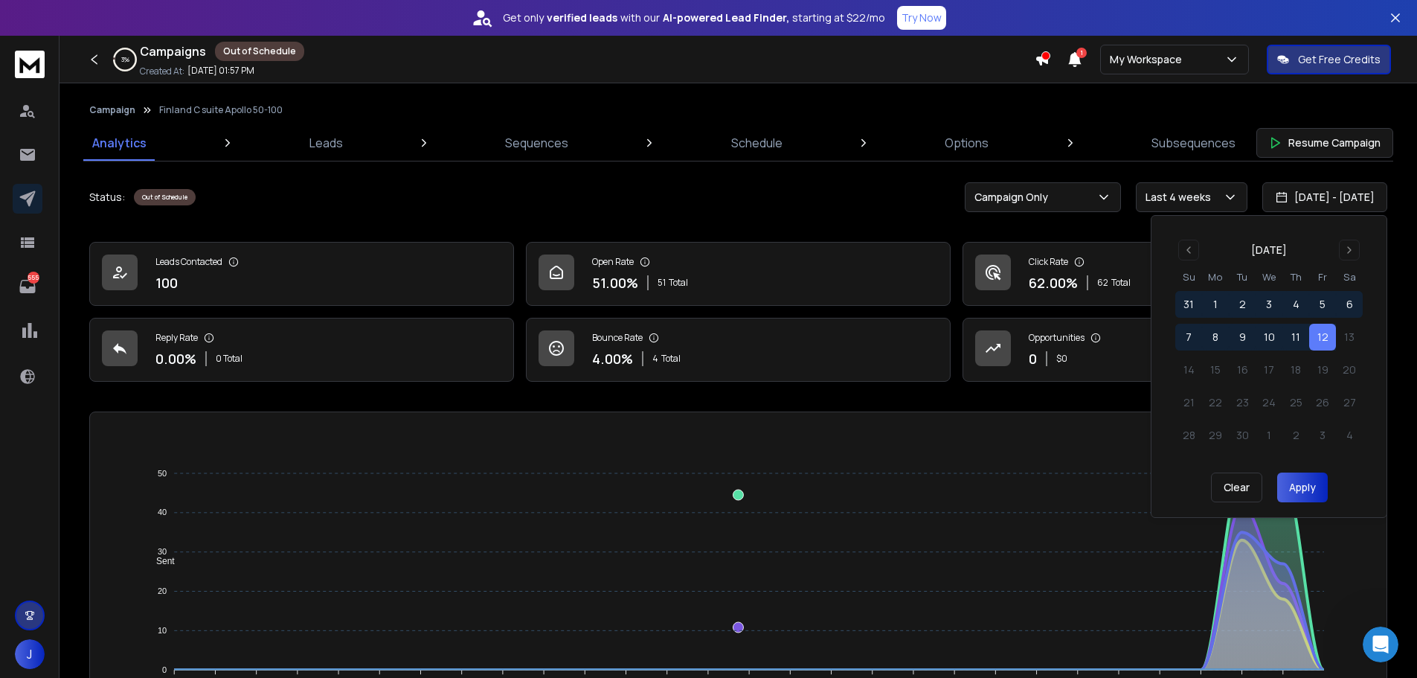
click at [722, 143] on div "Analytics Leads Sequences Schedule Options Subsequences" at bounding box center [663, 143] width 1161 height 36
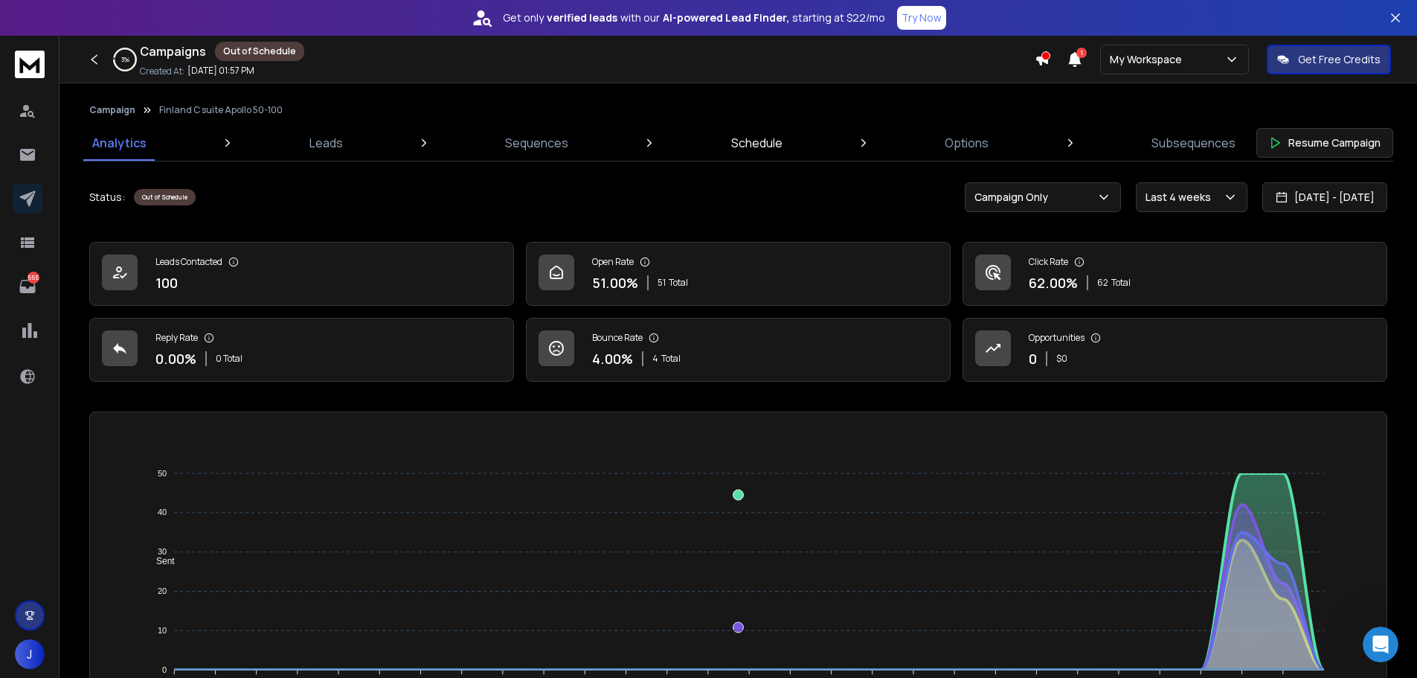
click at [733, 144] on p "Schedule" at bounding box center [756, 143] width 51 height 18
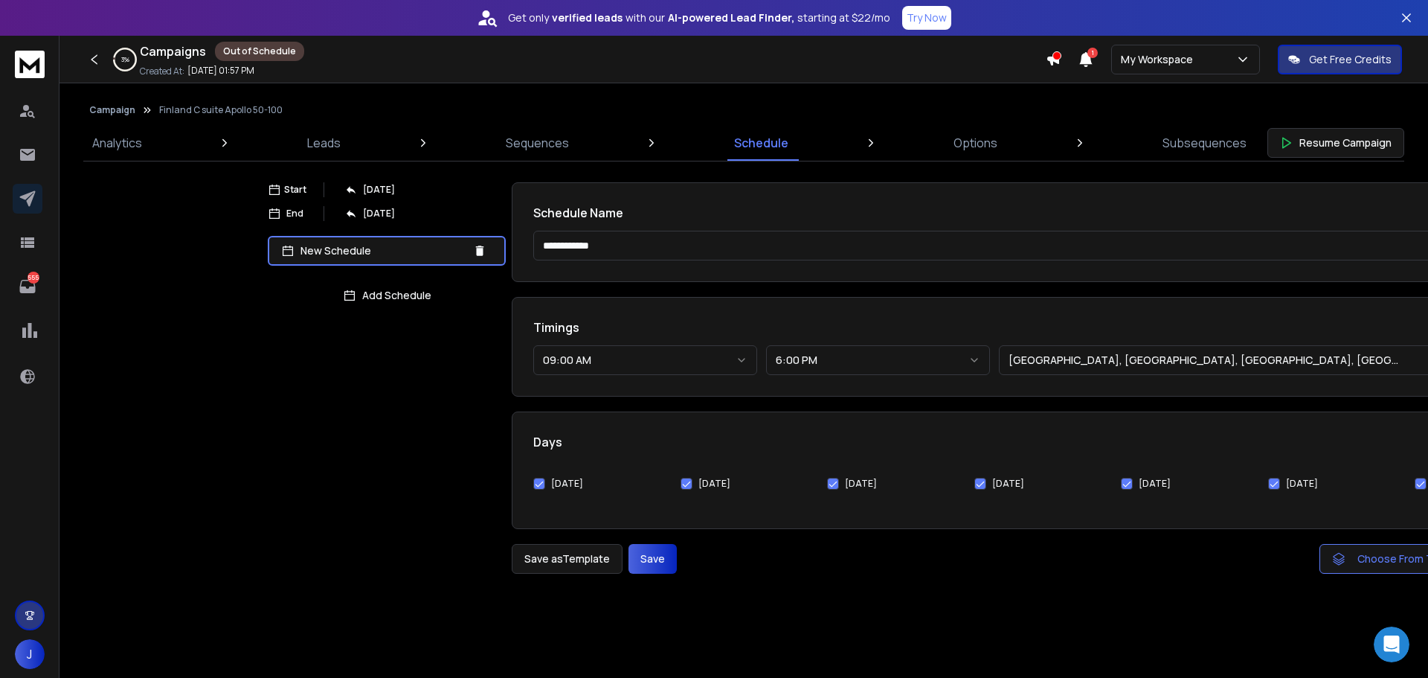
click at [371, 211] on p "Thu Sep 11 2025" at bounding box center [379, 214] width 32 height 12
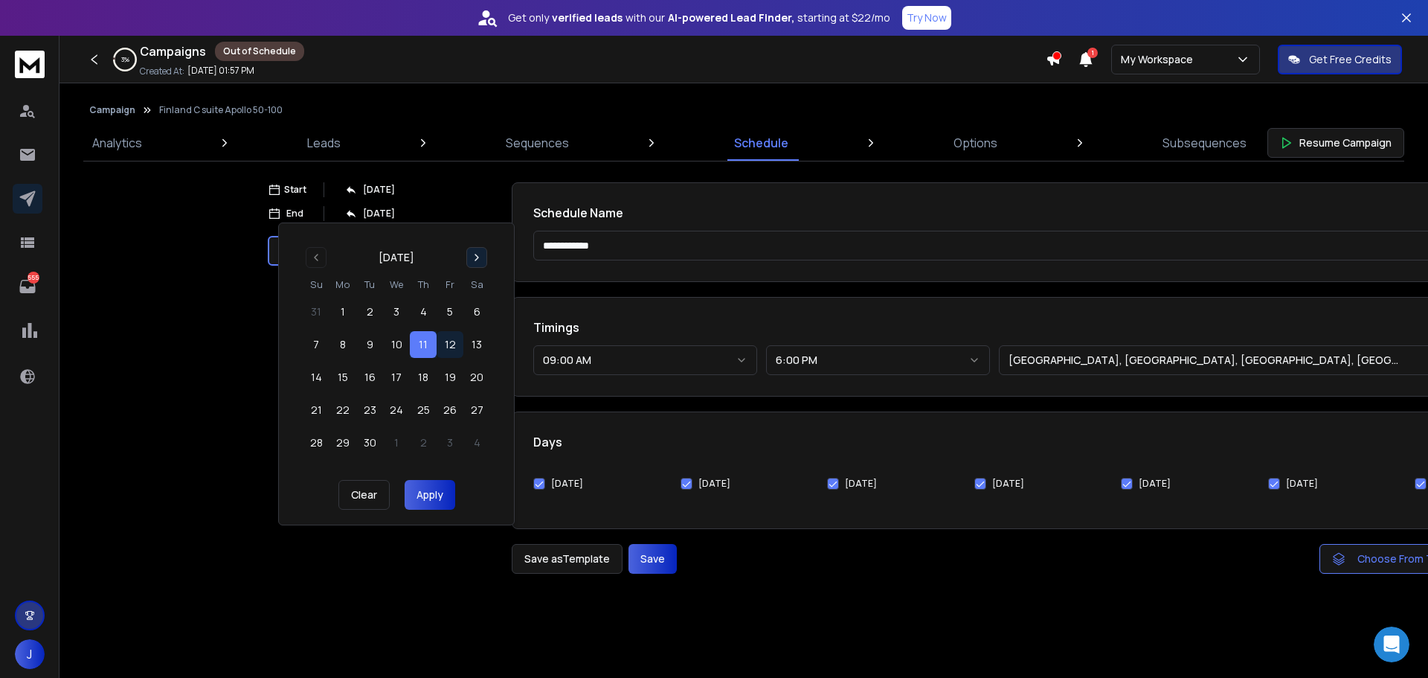
click at [478, 251] on icon "Go to next month" at bounding box center [477, 257] width 12 height 12
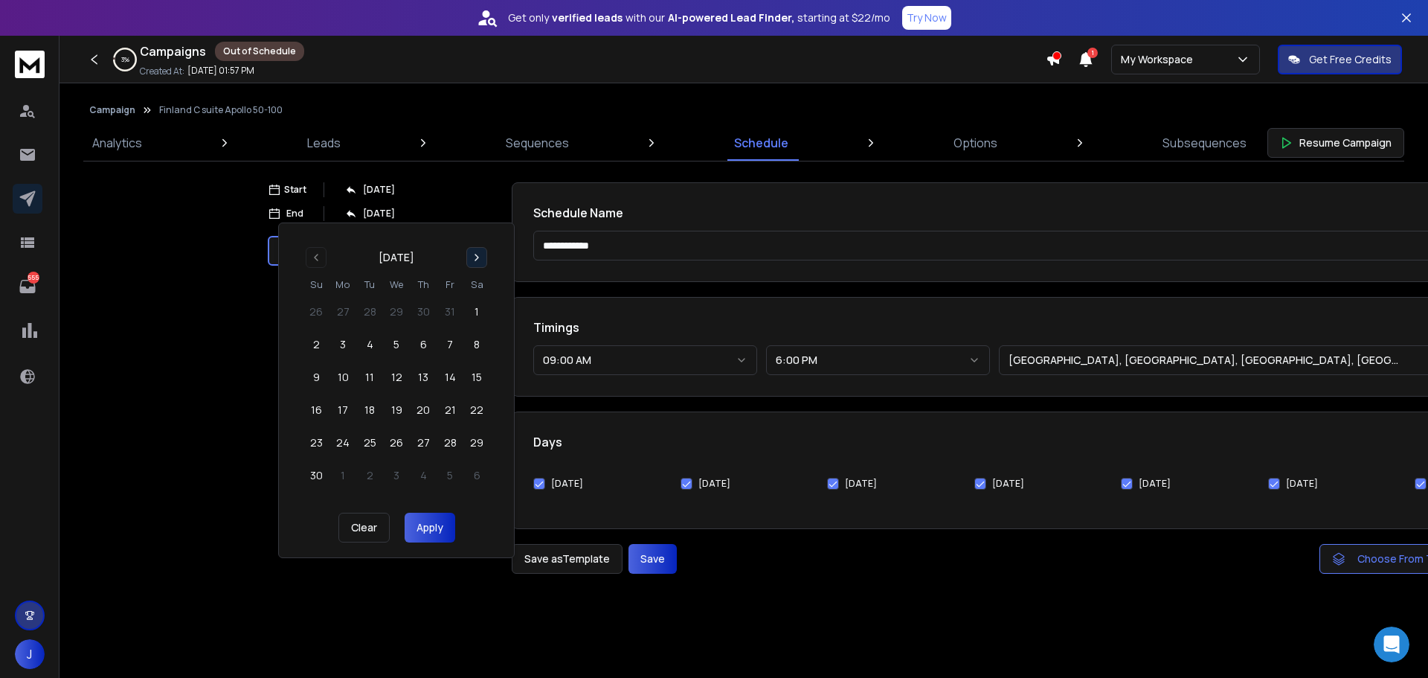
click at [474, 262] on icon "Go to next month" at bounding box center [477, 257] width 12 height 12
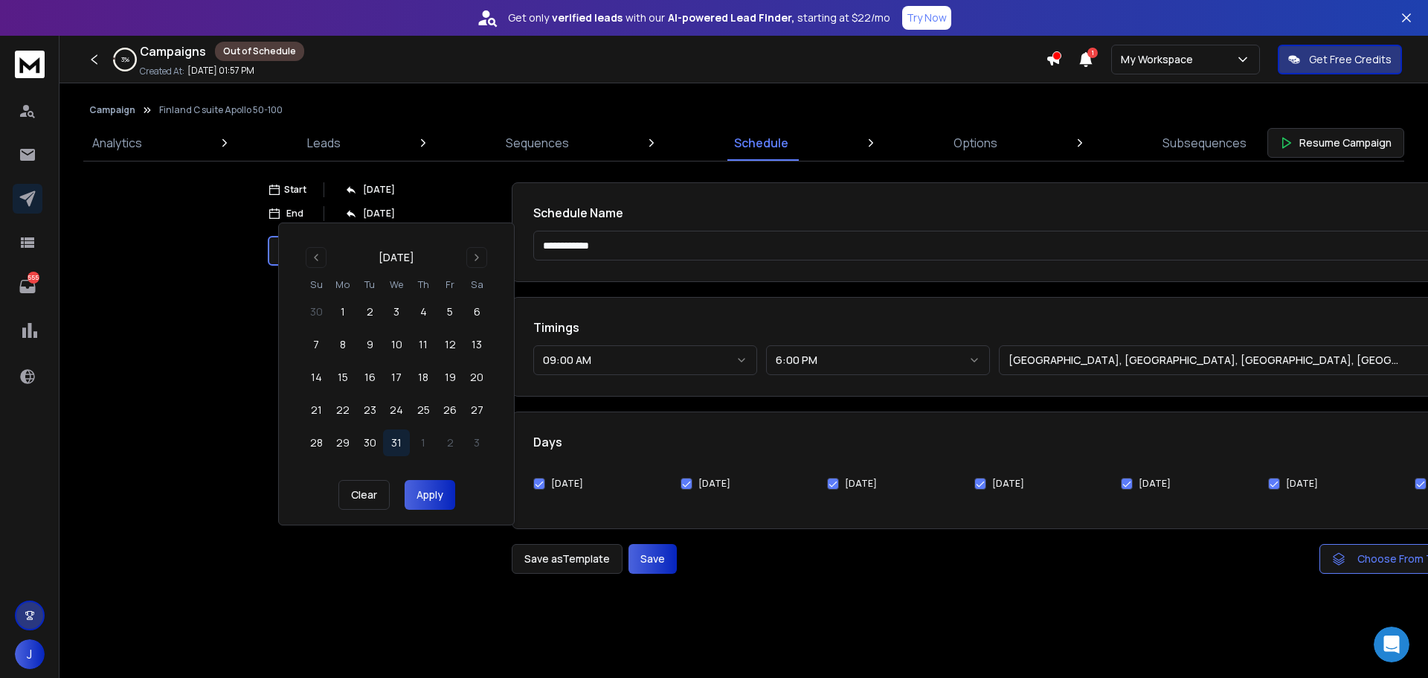
click at [395, 443] on button "31" at bounding box center [396, 442] width 27 height 27
click at [428, 495] on button "Apply" at bounding box center [430, 495] width 51 height 30
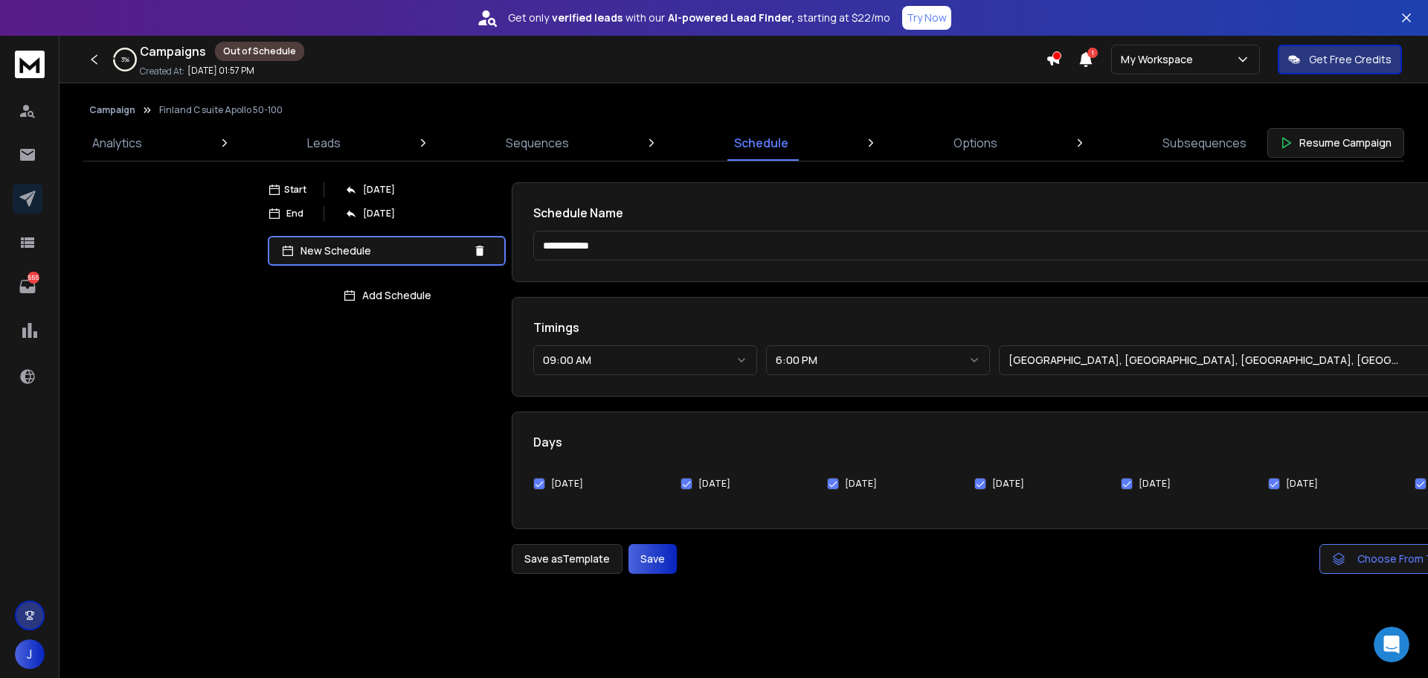
click at [643, 568] on button "Save" at bounding box center [653, 559] width 48 height 30
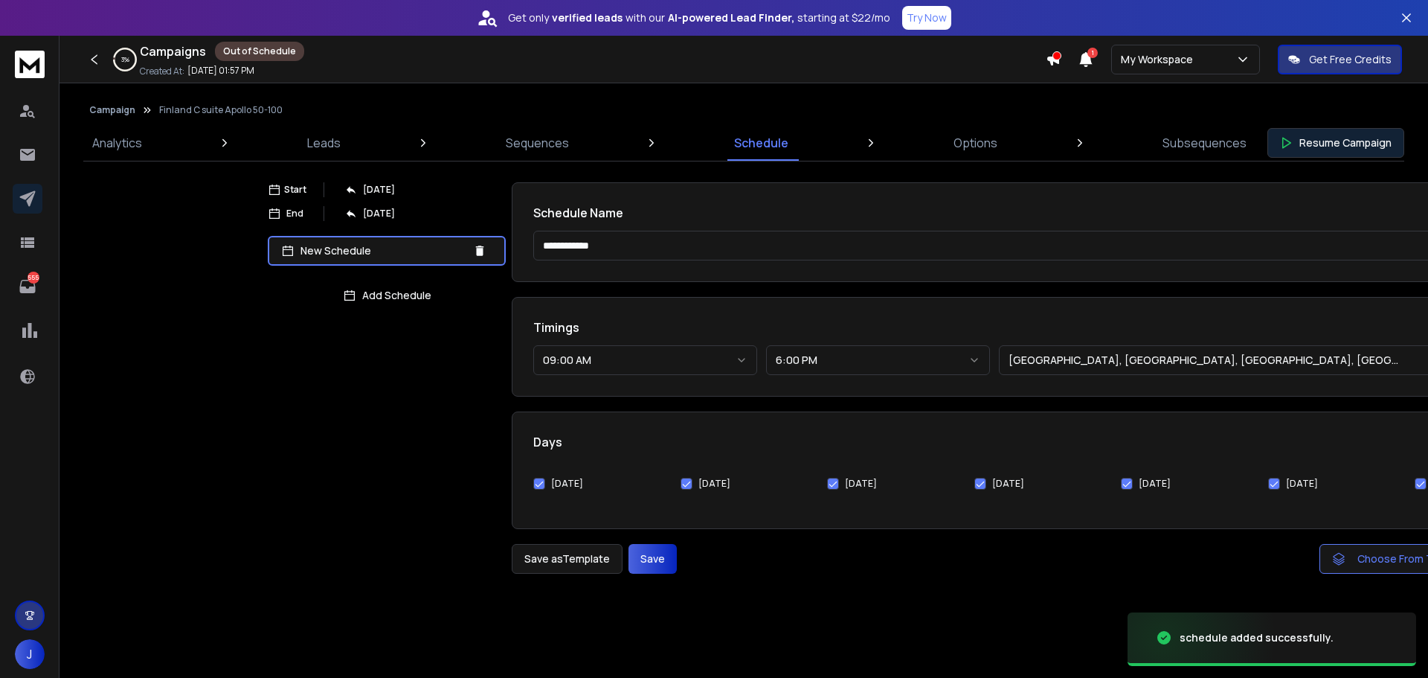
click at [1305, 138] on button "Resume Campaign" at bounding box center [1336, 143] width 137 height 30
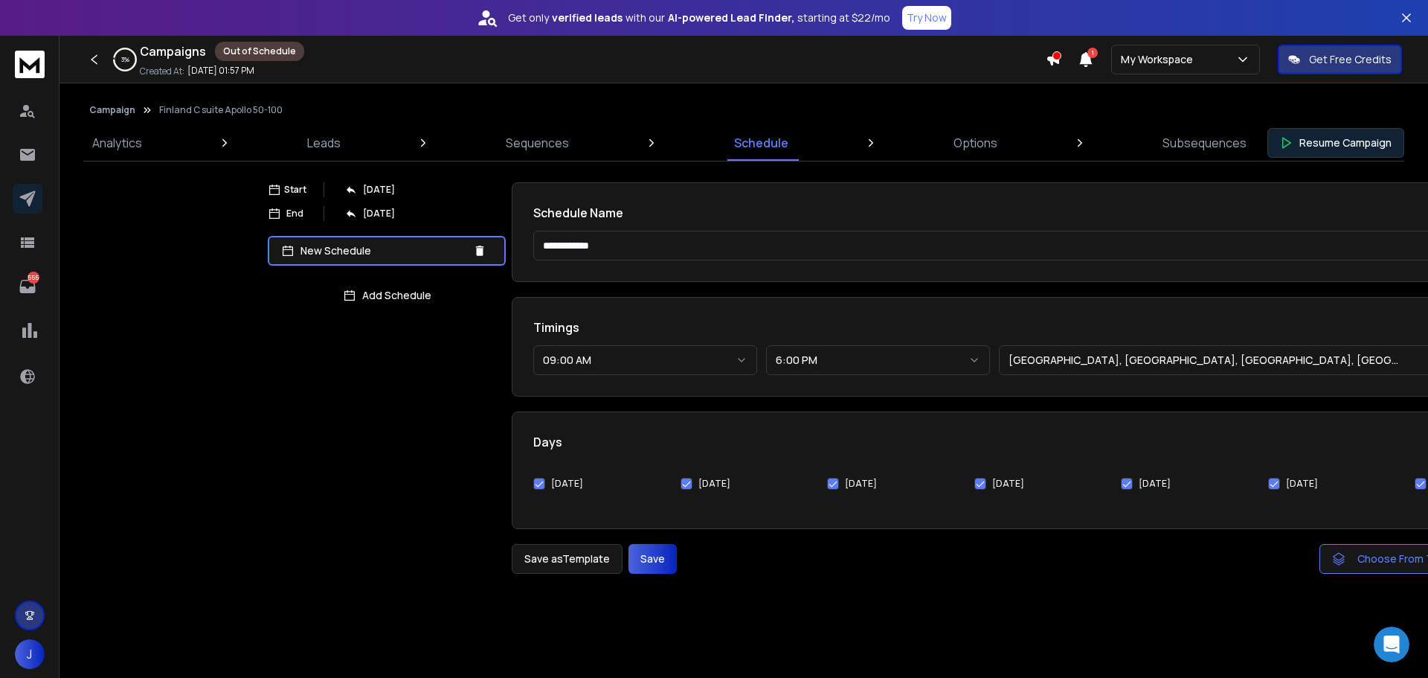
click at [1318, 141] on button "Resume Campaign" at bounding box center [1336, 143] width 137 height 30
click at [651, 554] on button "Save" at bounding box center [653, 559] width 48 height 30
click at [1361, 144] on button "Resume Campaign" at bounding box center [1336, 143] width 137 height 30
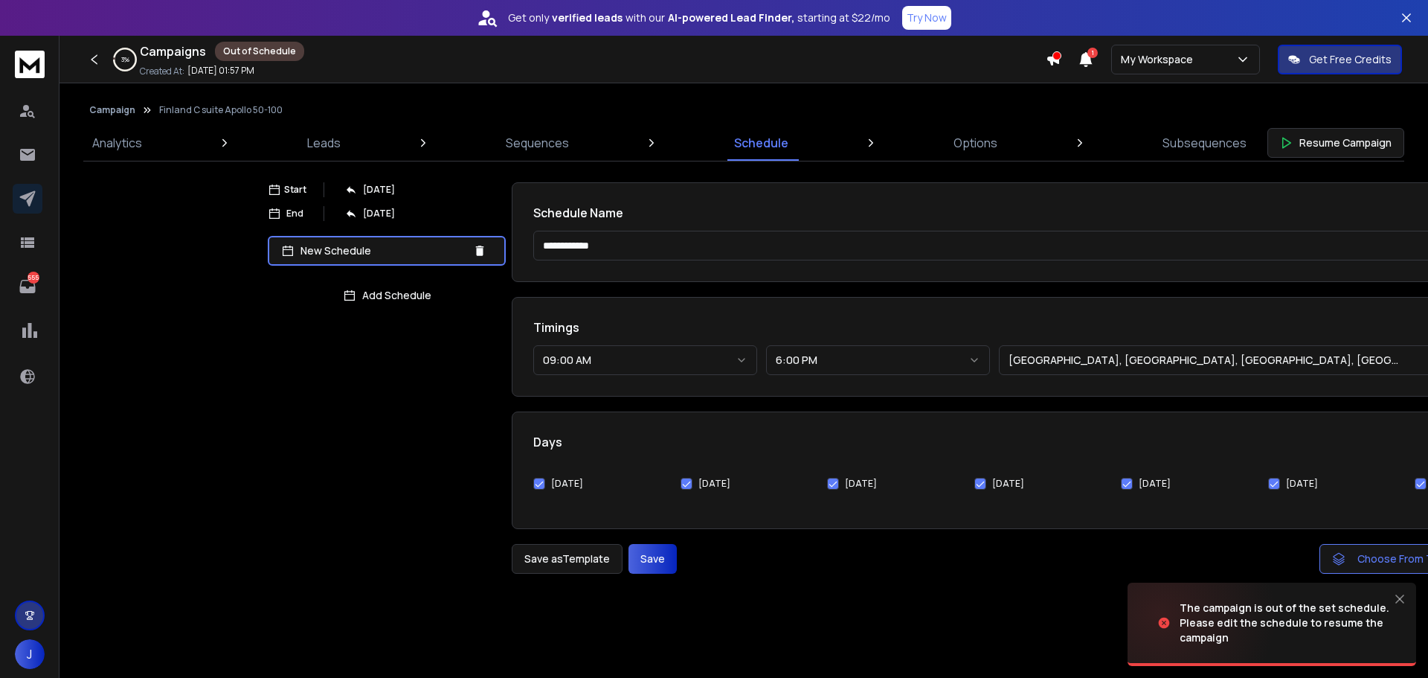
drag, startPoint x: 1184, startPoint y: 608, endPoint x: 1154, endPoint y: 644, distance: 47.0
click at [1180, 644] on div "The campaign is out of the set schedule. Please edit the schedule to resume the…" at bounding box center [1289, 622] width 219 height 45
click at [89, 55] on icon at bounding box center [94, 59] width 13 height 13
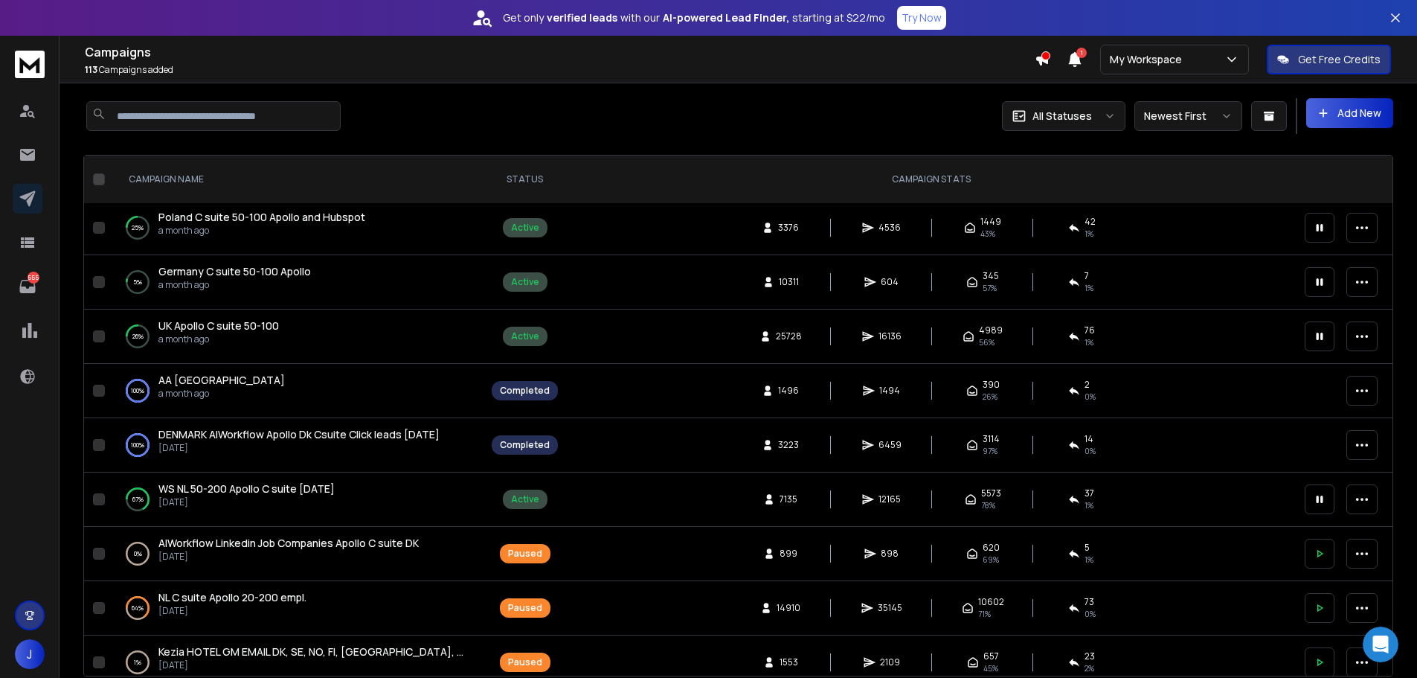
scroll to position [669, 0]
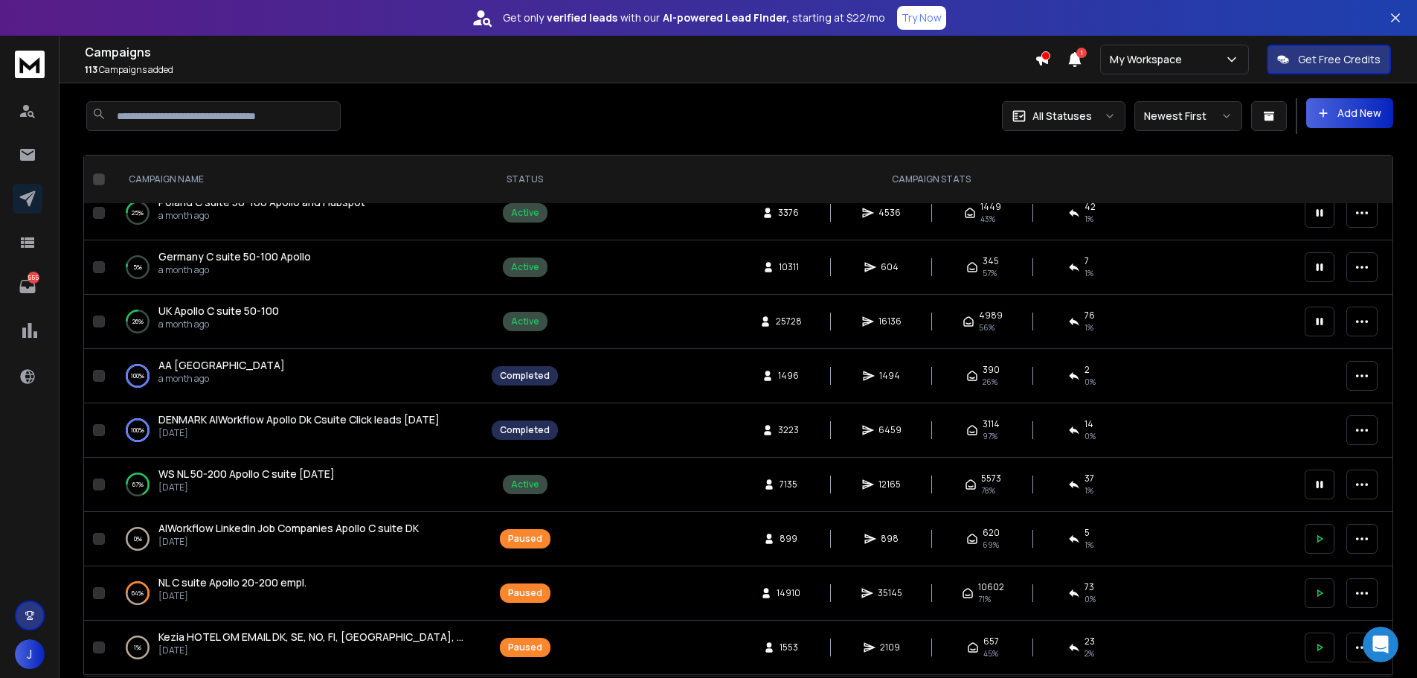
click at [236, 307] on span "UK Apollo C suite 50-100" at bounding box center [218, 310] width 121 height 14
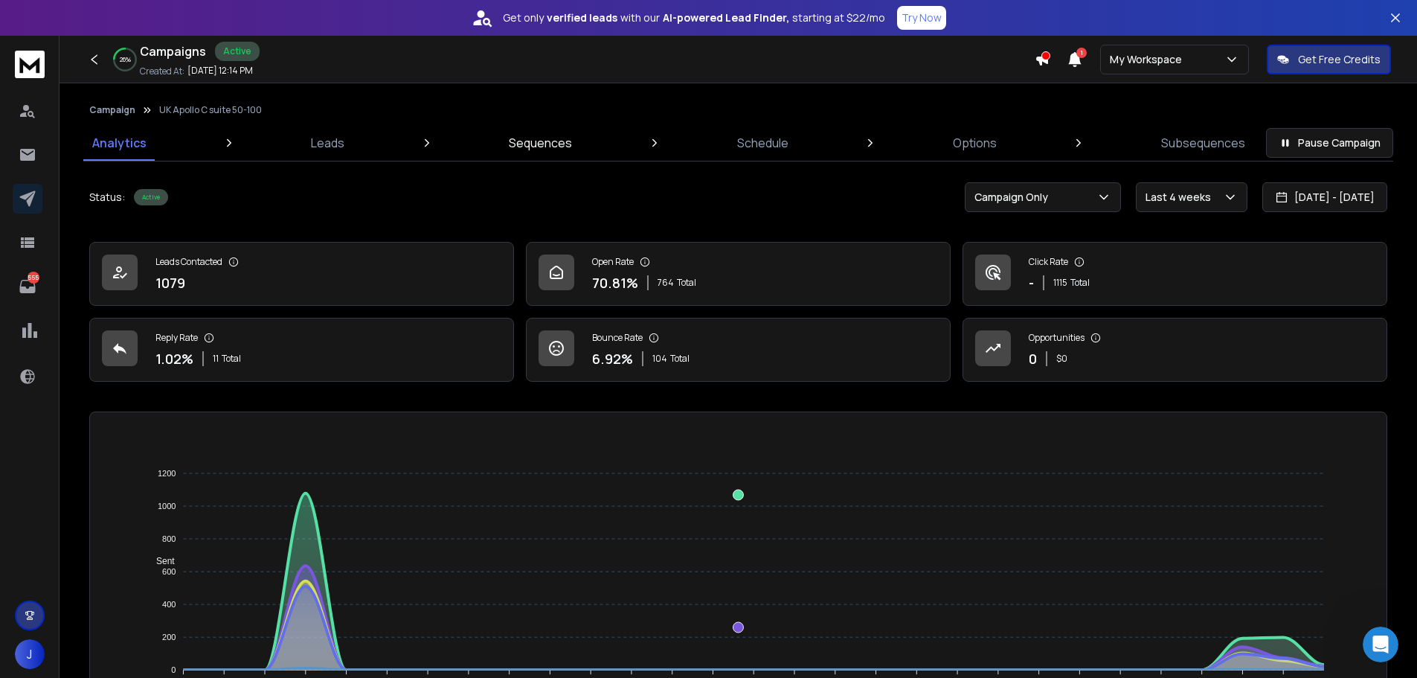
click at [518, 139] on p "Sequences" at bounding box center [540, 143] width 63 height 18
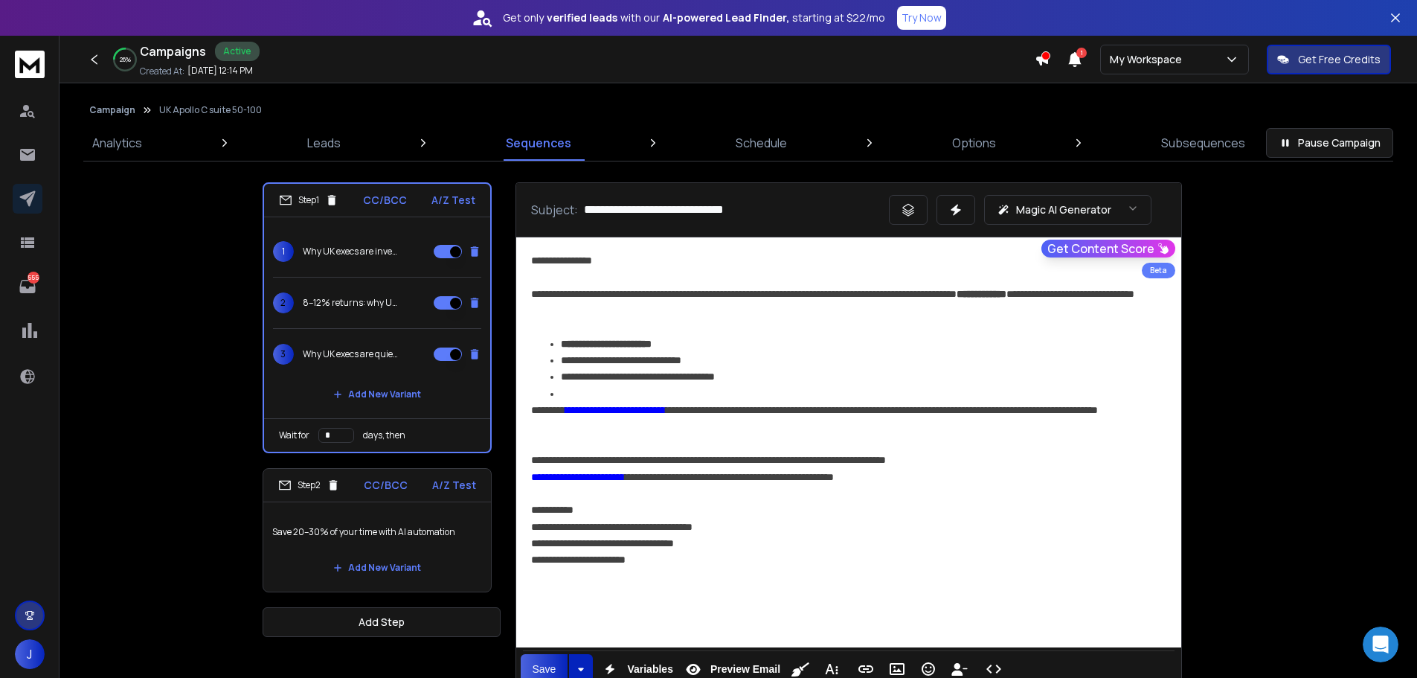
click at [390, 537] on p "Save 20–30% of your time with AI automation" at bounding box center [377, 532] width 210 height 42
type input "**********"
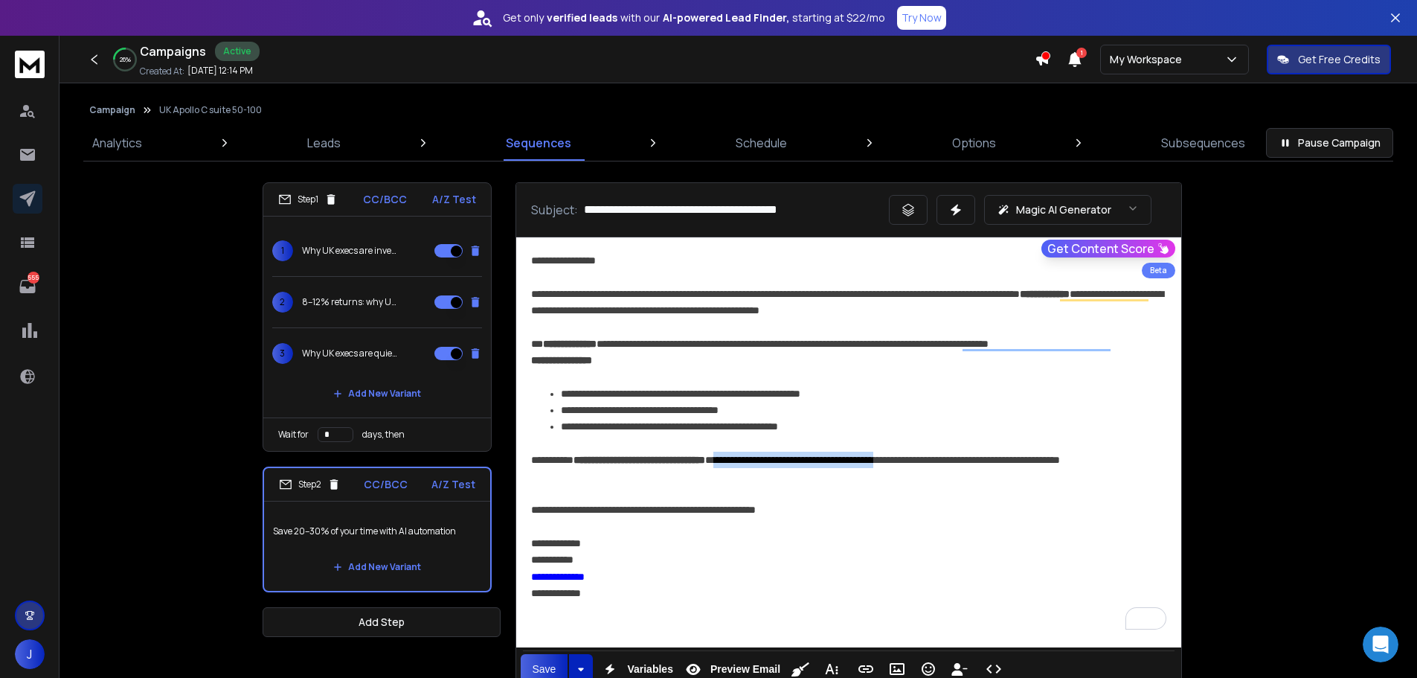
drag, startPoint x: 765, startPoint y: 463, endPoint x: 973, endPoint y: 463, distance: 208.3
click at [973, 463] on div "**********" at bounding box center [848, 468] width 635 height 33
copy div "**********"
click at [28, 193] on icon at bounding box center [28, 199] width 18 height 18
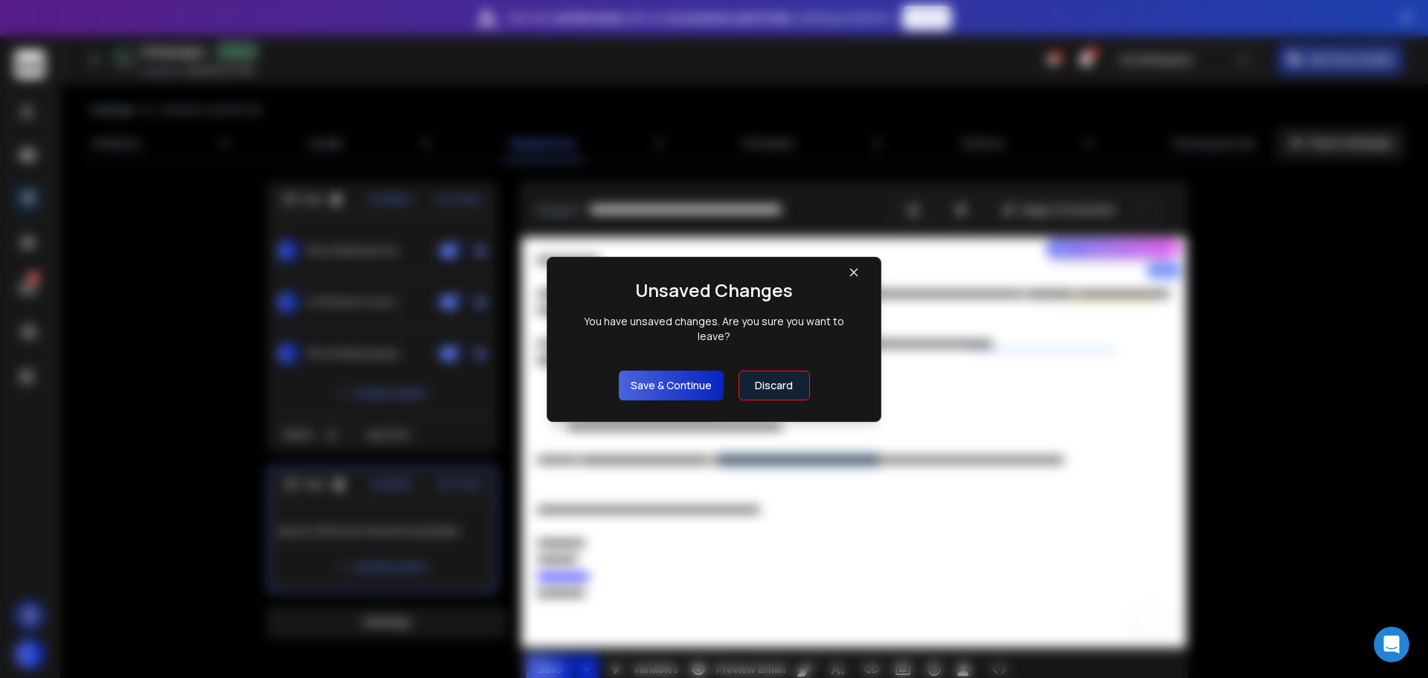
click at [781, 379] on button "Discard" at bounding box center [774, 385] width 71 height 30
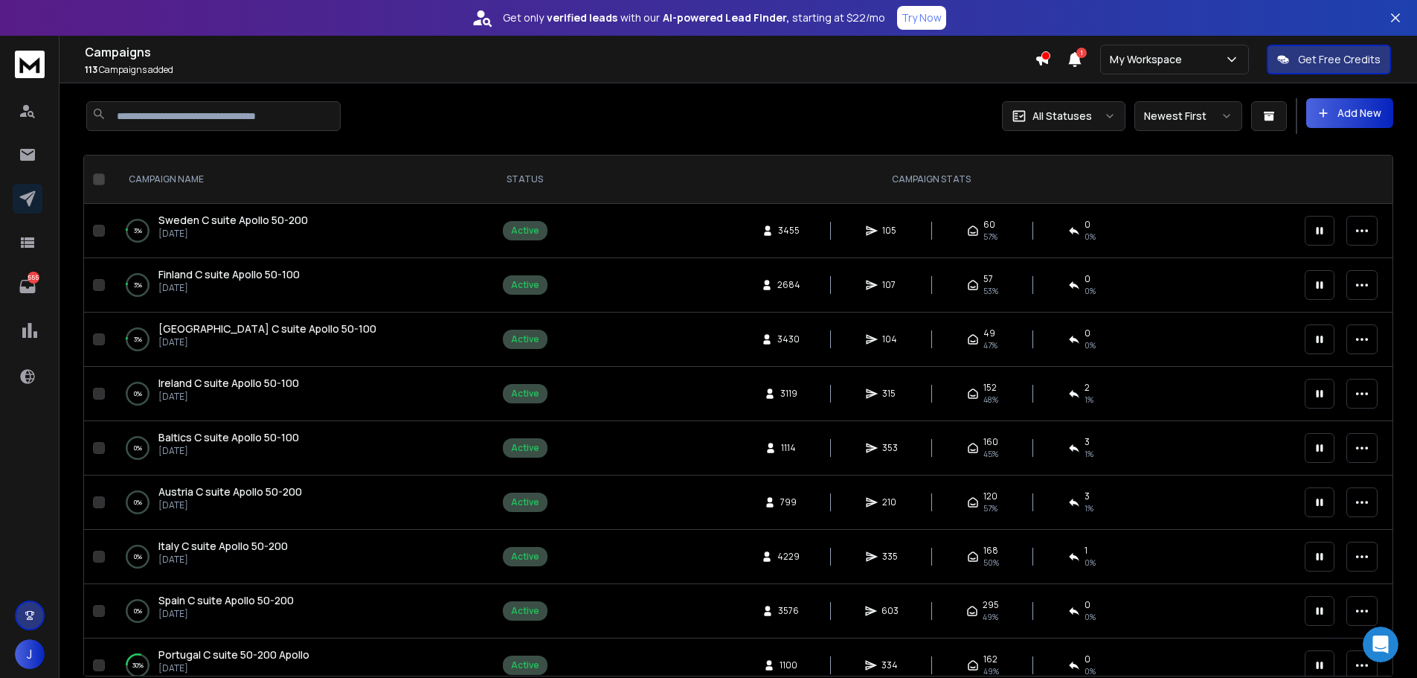
click at [222, 208] on td "3 % Sweden C suite Apollo 50-200 4 days ago" at bounding box center [297, 231] width 372 height 54
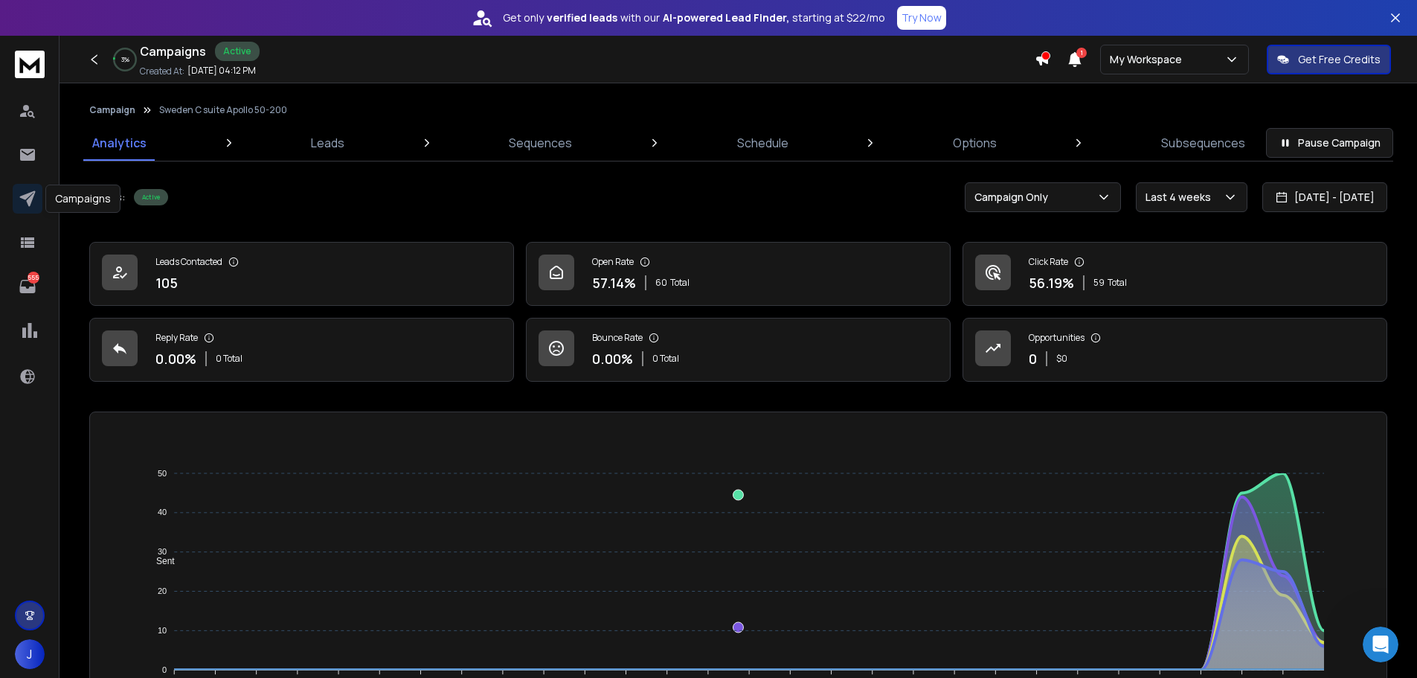
click at [33, 193] on icon at bounding box center [27, 198] width 16 height 16
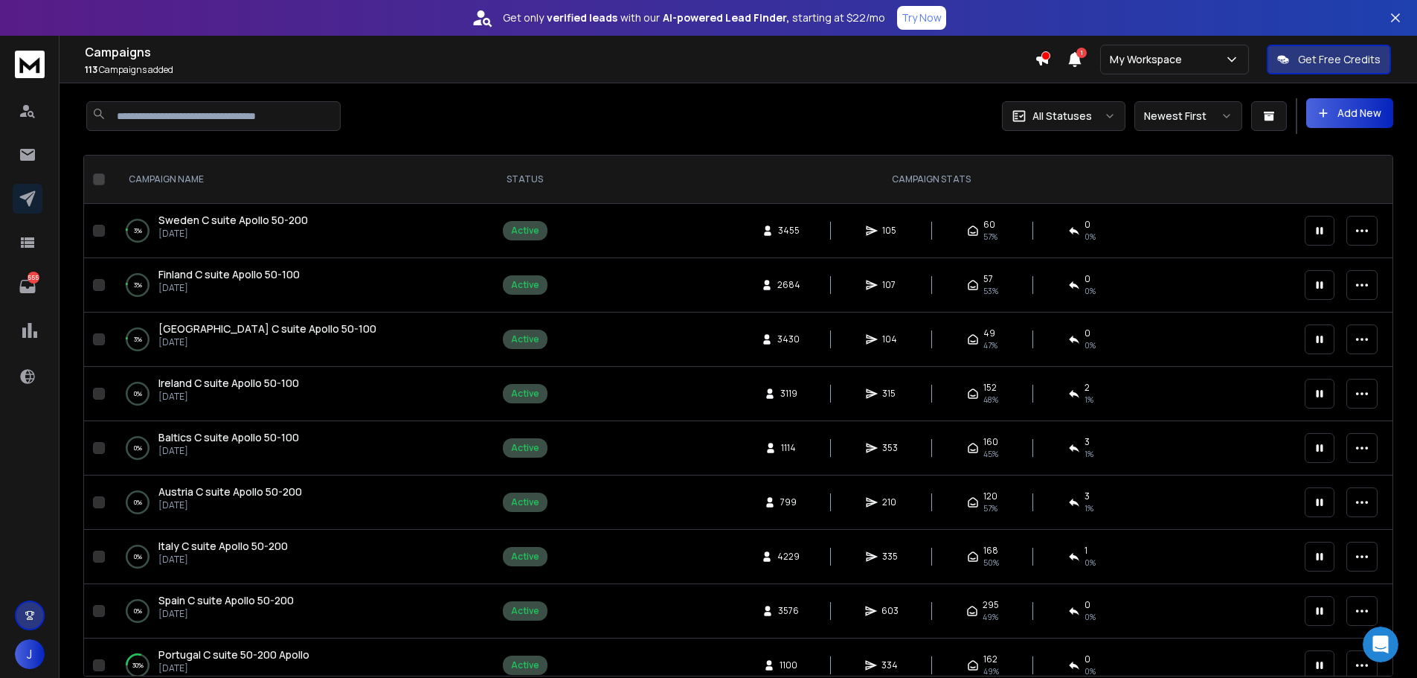
click at [267, 269] on span "Finland C suite Apollo 50-100" at bounding box center [228, 274] width 141 height 14
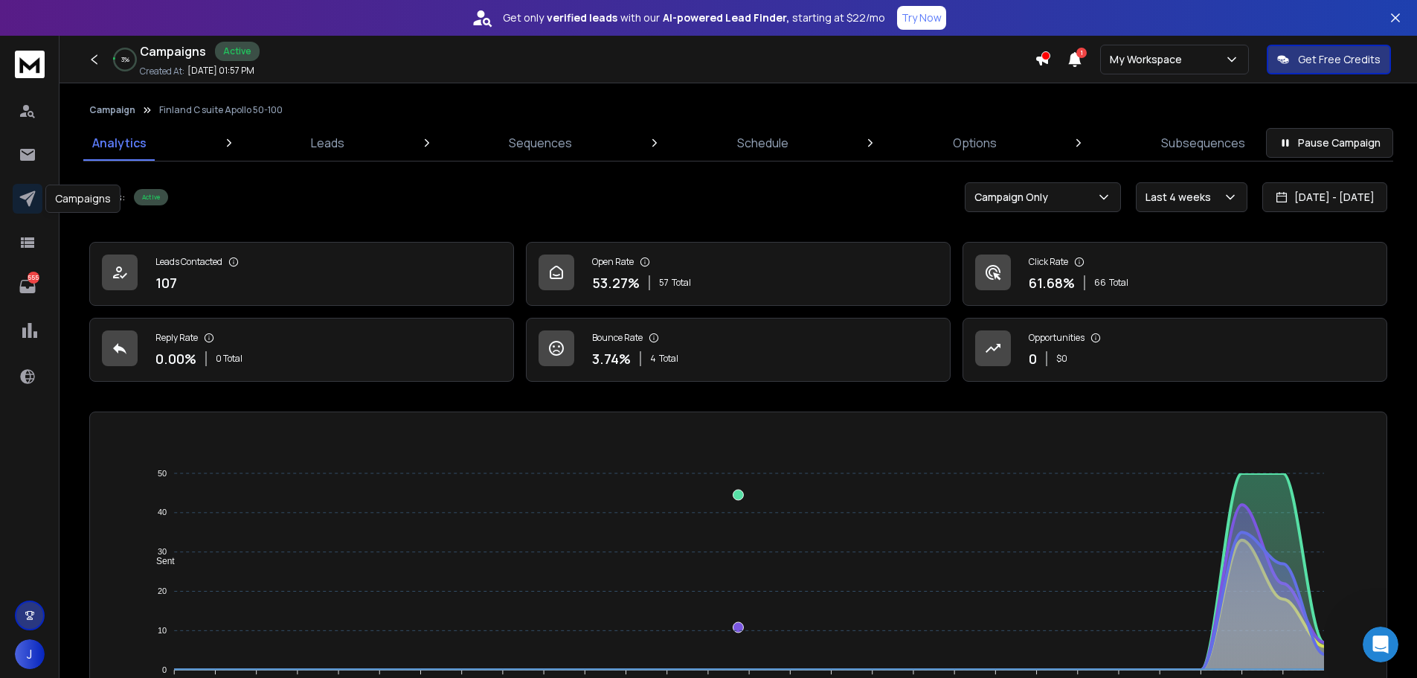
click at [39, 193] on link at bounding box center [28, 199] width 30 height 30
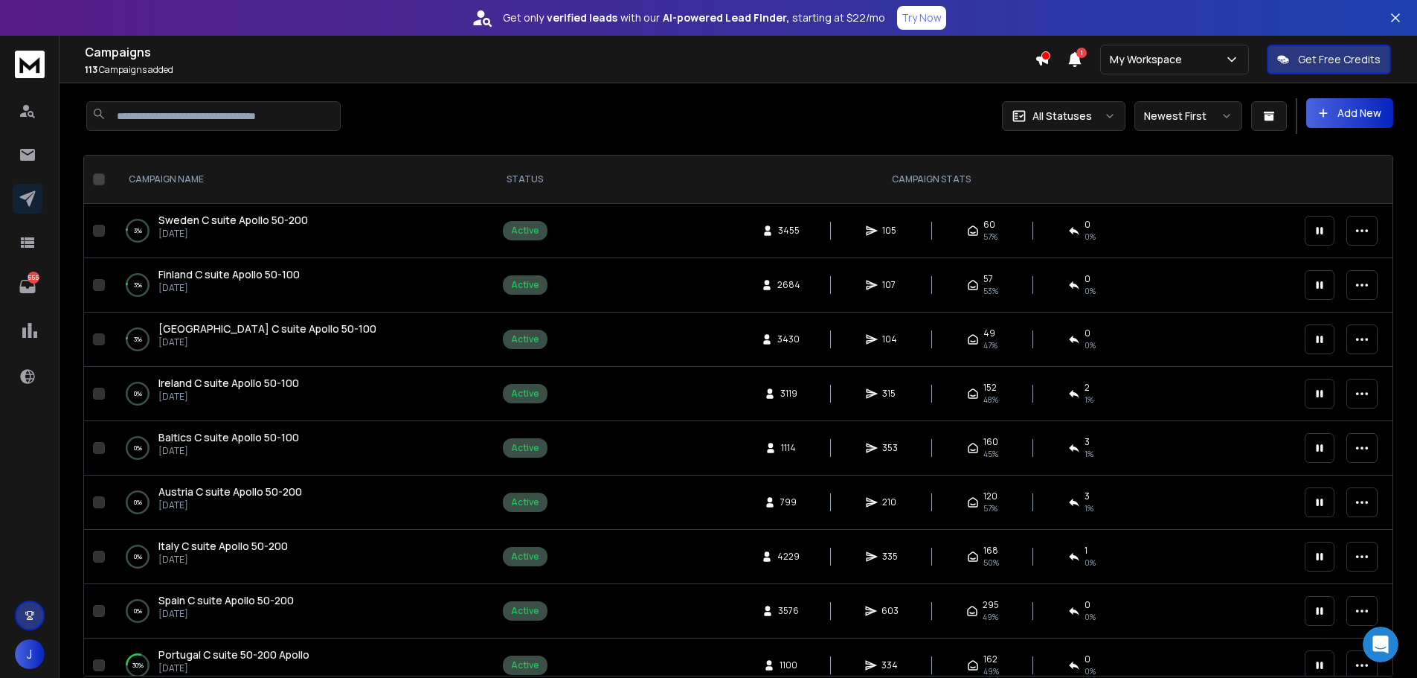
click at [279, 324] on span "Switzerland C suite Apollo 50-100" at bounding box center [267, 328] width 218 height 14
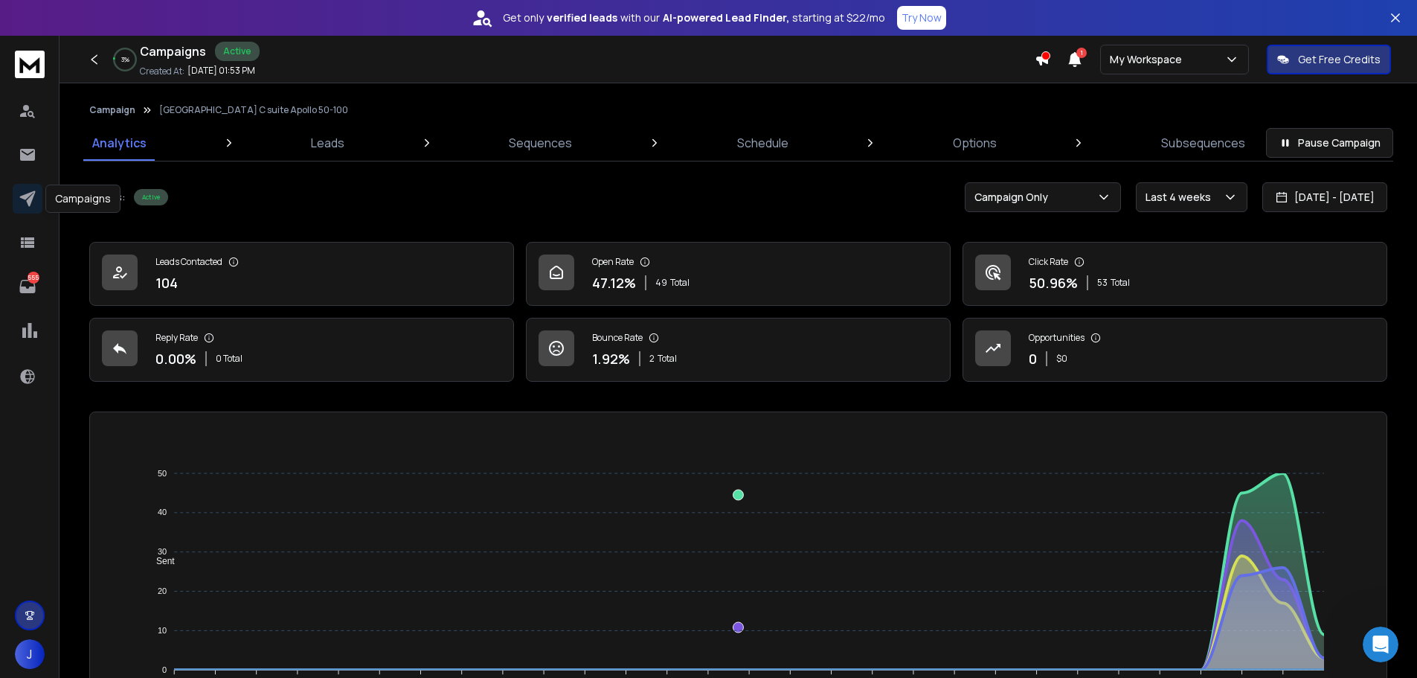
click at [28, 198] on icon at bounding box center [28, 199] width 18 height 18
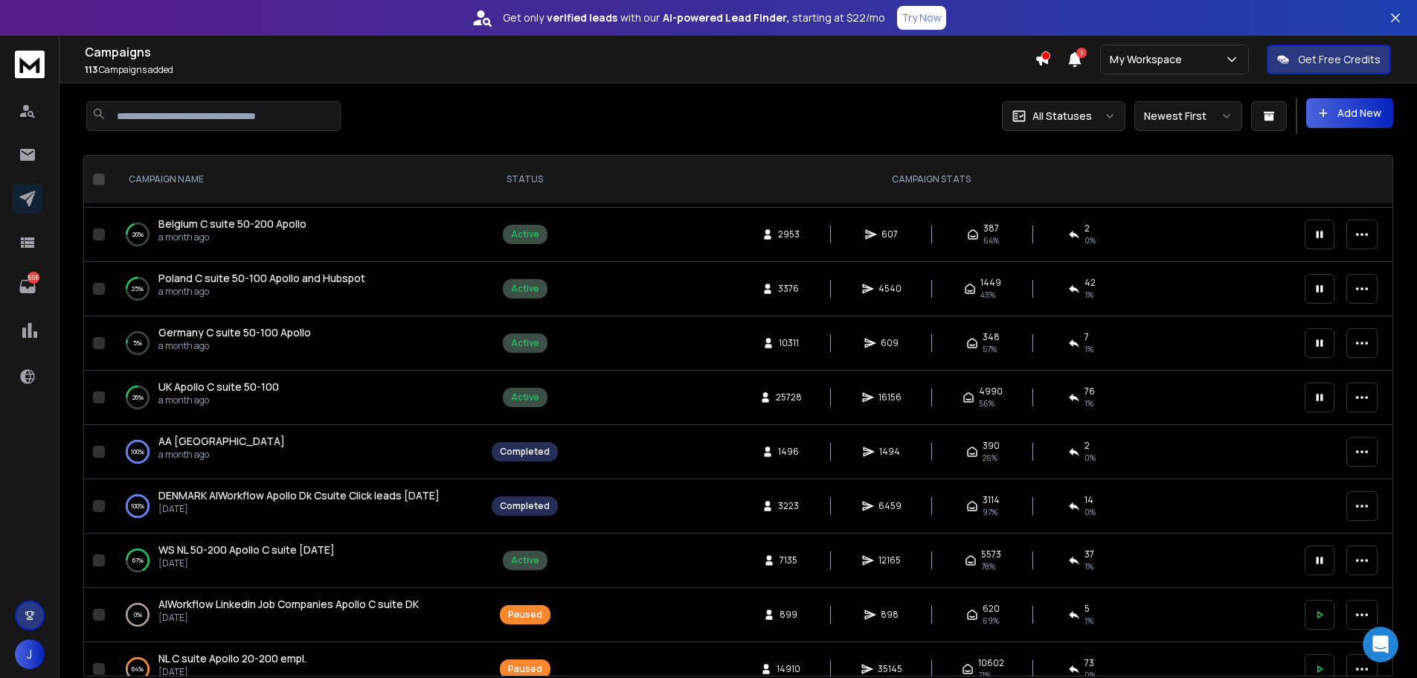
scroll to position [595, 0]
click at [237, 382] on span "UK Apollo C suite 50-100" at bounding box center [218, 385] width 121 height 14
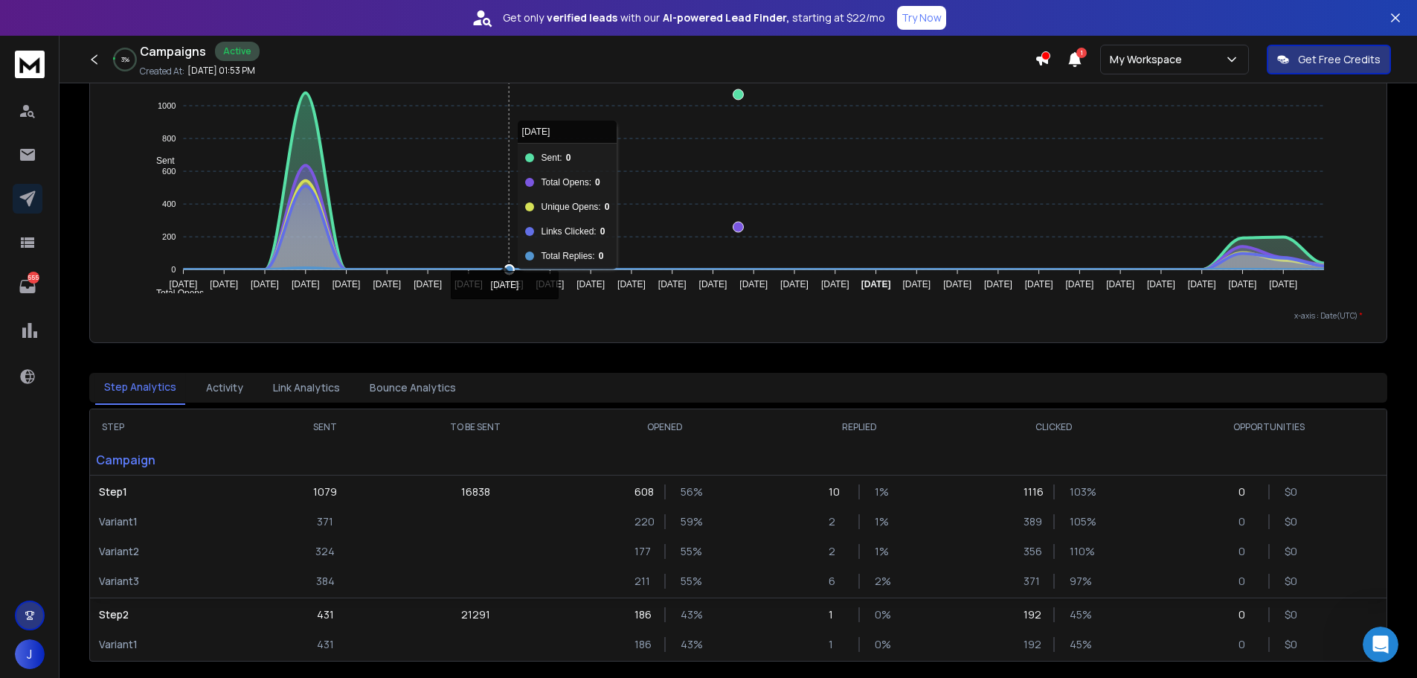
scroll to position [411, 0]
